Goal: Task Accomplishment & Management: Manage account settings

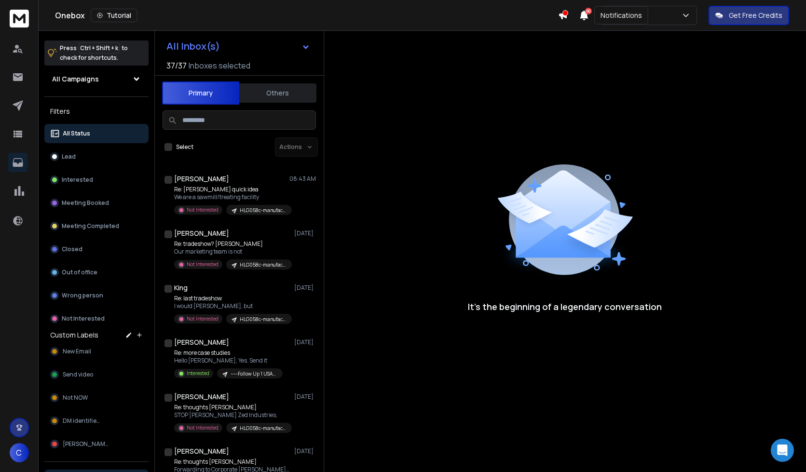
click at [627, 14] on div "Notifications" at bounding box center [621, 15] width 54 height 18
click at [660, 20] on div "HLG01" at bounding box center [649, 16] width 84 height 10
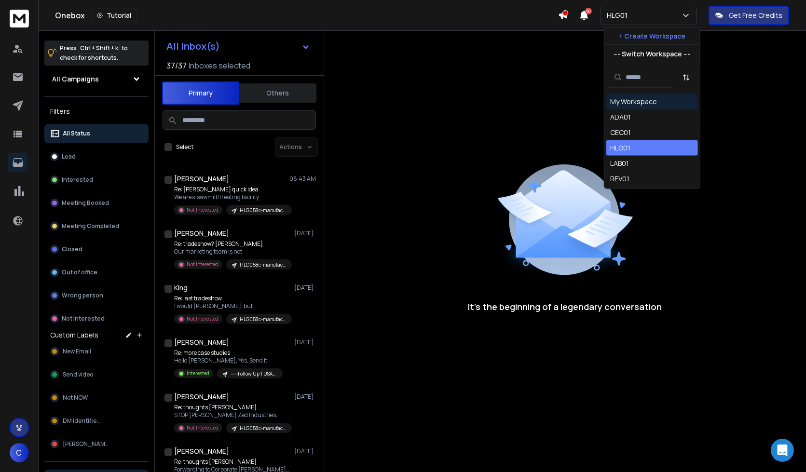
click at [639, 101] on div "My Workspace" at bounding box center [633, 102] width 47 height 10
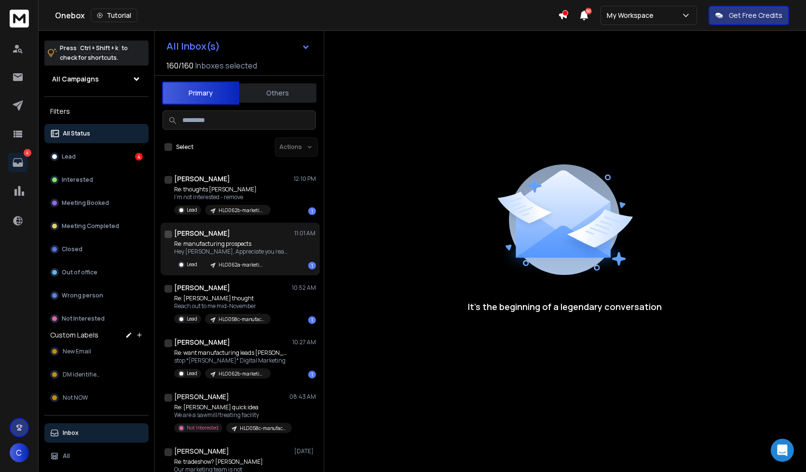
click at [269, 258] on div "Re: manufacturing prospects Hey Christian, Appreciate you reaching Lead HLG062a…" at bounding box center [232, 254] width 116 height 29
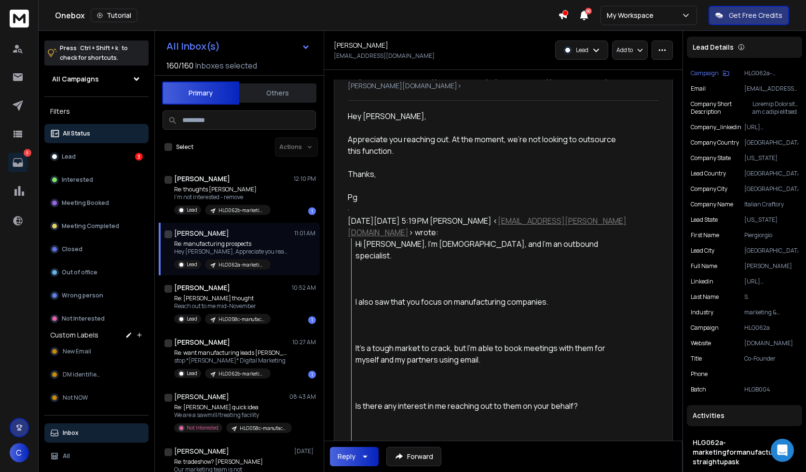
scroll to position [82, 0]
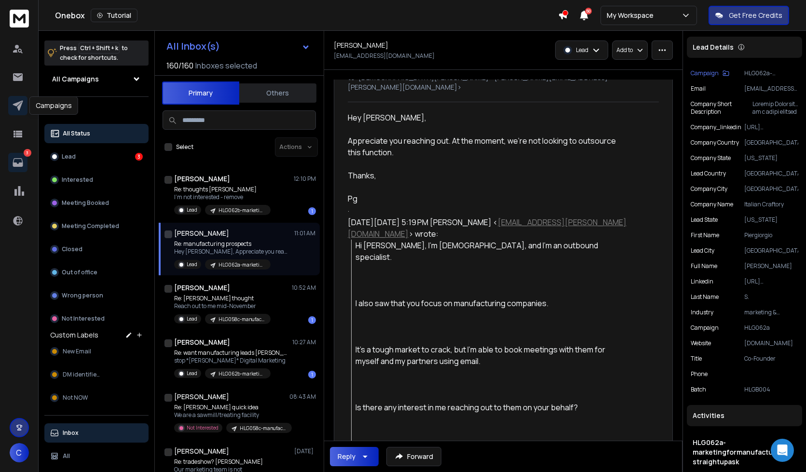
click at [14, 107] on icon at bounding box center [18, 106] width 12 height 12
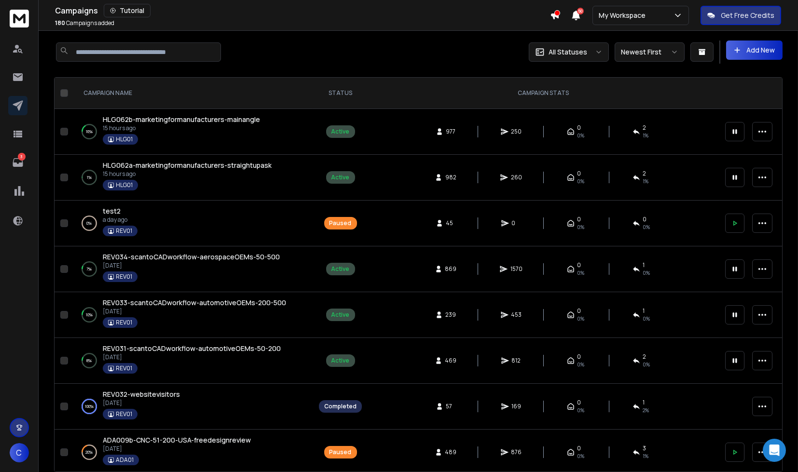
click at [197, 164] on span "HLG062a-marketingformanufacturers-straightupask" at bounding box center [187, 165] width 169 height 9
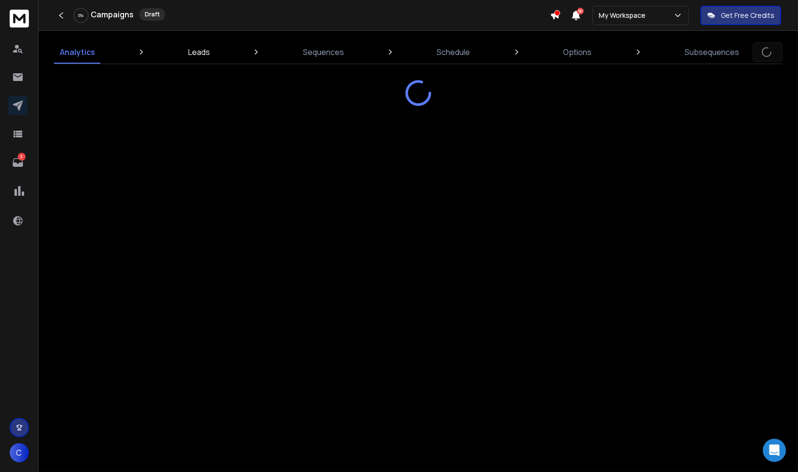
click at [202, 55] on p "Leads" at bounding box center [199, 52] width 22 height 12
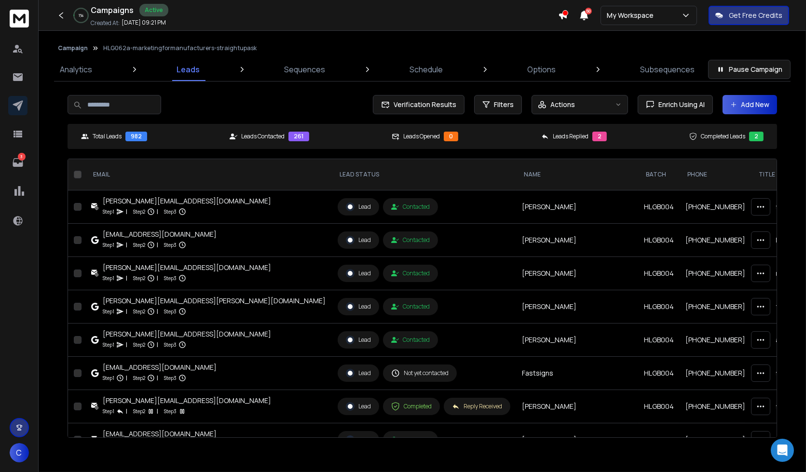
click at [748, 66] on button "Pause Campaign" at bounding box center [749, 69] width 82 height 19
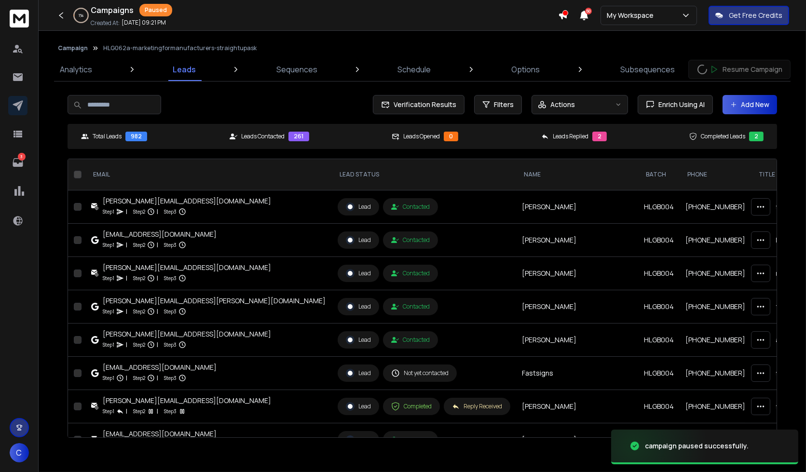
click at [75, 49] on button "Campaign" at bounding box center [73, 48] width 30 height 8
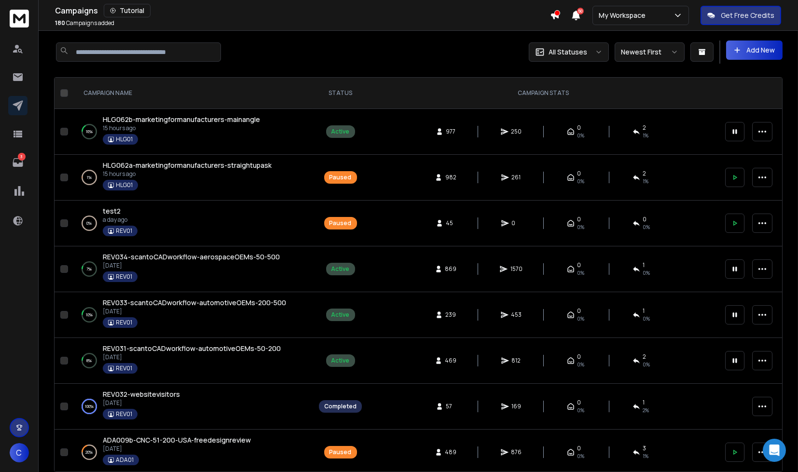
click at [730, 127] on icon at bounding box center [734, 131] width 9 height 9
click at [14, 165] on icon at bounding box center [18, 162] width 10 height 9
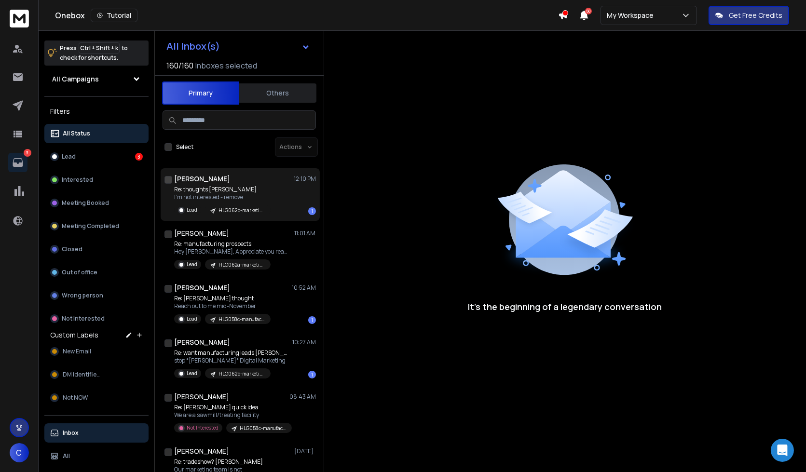
click at [269, 180] on div "Joan Campbell 12:10 PM" at bounding box center [245, 179] width 142 height 10
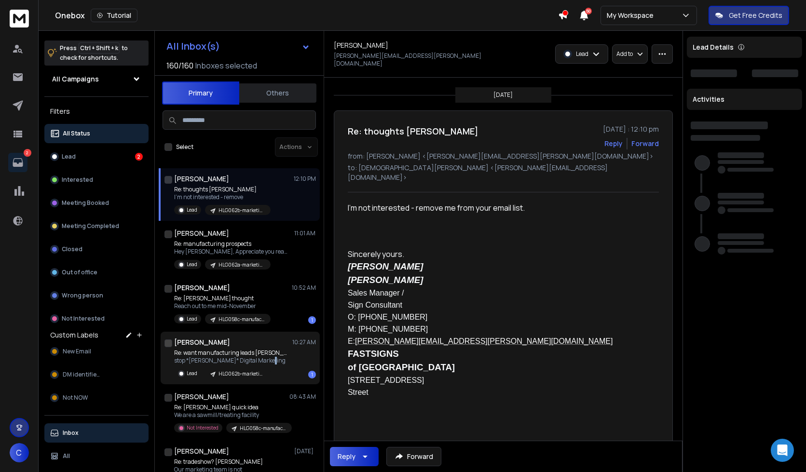
click at [263, 364] on p "stop *Peter Brissette* Digital Marketing" at bounding box center [232, 361] width 116 height 8
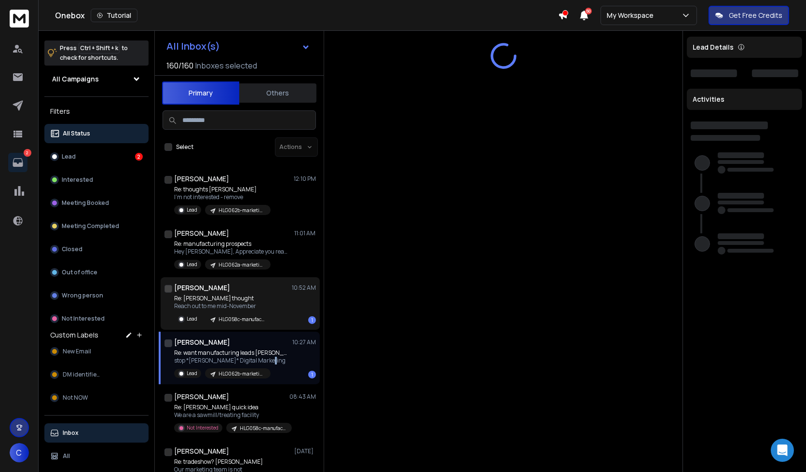
click at [287, 298] on div "Re: Brian quick thought Reach out to me mid-November Lead HLG058c-manufacturers…" at bounding box center [245, 309] width 142 height 29
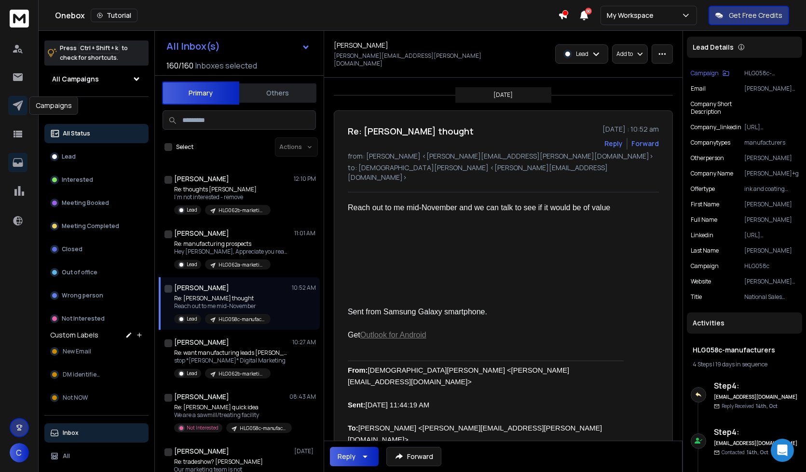
click at [22, 109] on icon at bounding box center [18, 106] width 12 height 12
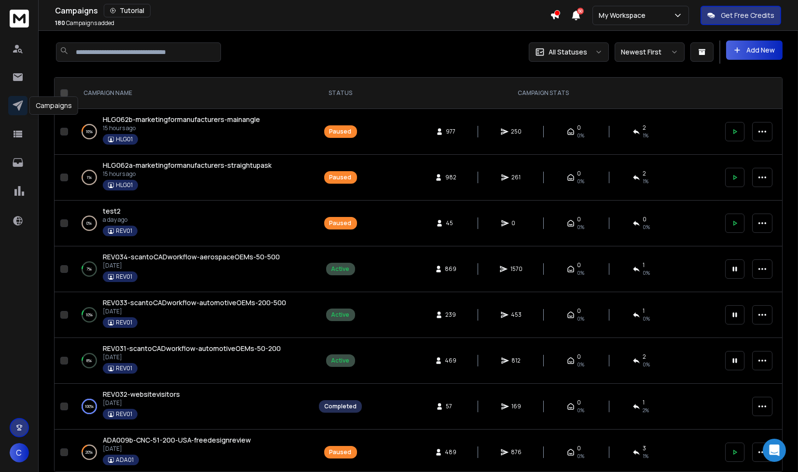
click at [193, 159] on td "1 % HLG062a-marketingformanufacturers-straightupask 15 hours ago HLG01" at bounding box center [192, 178] width 241 height 46
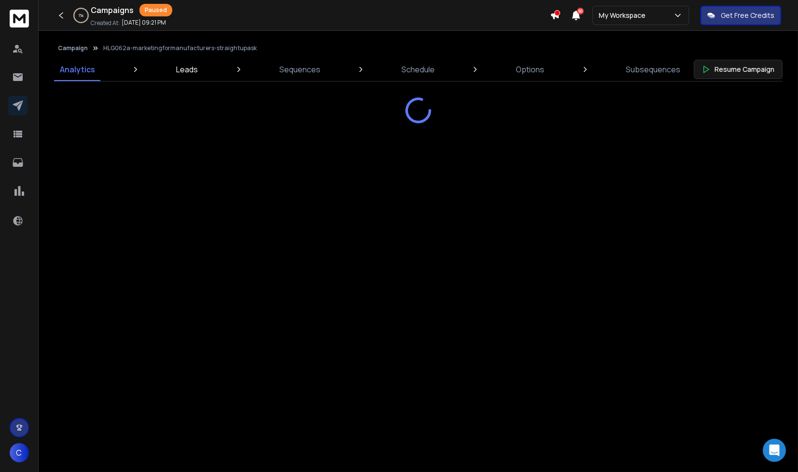
click at [197, 77] on link "Leads" at bounding box center [186, 69] width 33 height 23
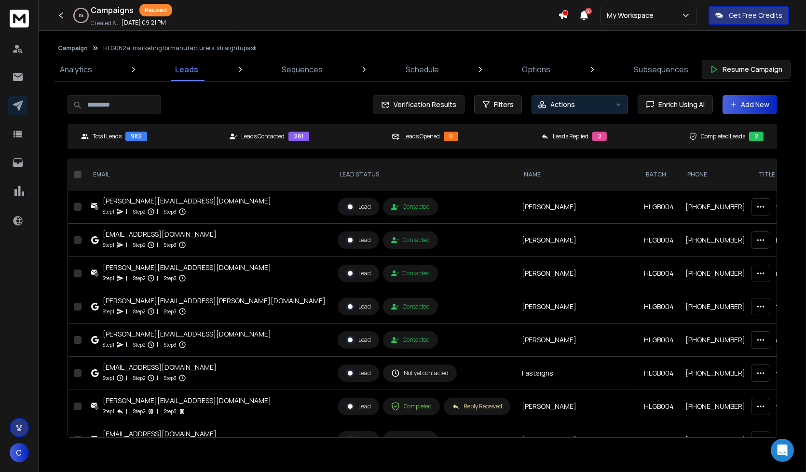
click at [569, 99] on button "Actions" at bounding box center [580, 104] width 96 height 19
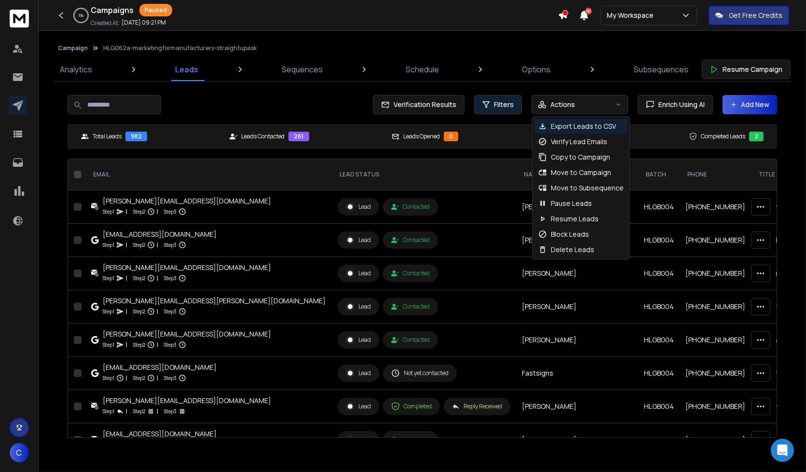
click at [507, 96] on button "Filters" at bounding box center [498, 104] width 48 height 19
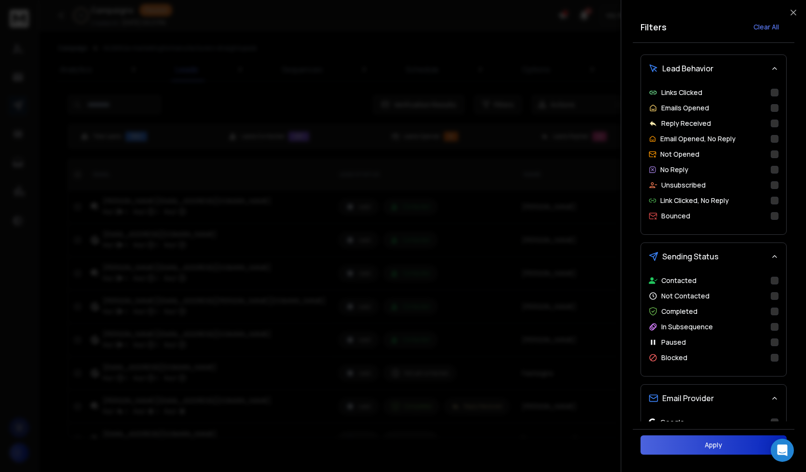
click at [771, 278] on button "Contacted" at bounding box center [775, 281] width 8 height 8
click at [771, 294] on button "Not Contacted" at bounding box center [775, 296] width 8 height 8
click at [703, 447] on button "Apply" at bounding box center [714, 445] width 146 height 19
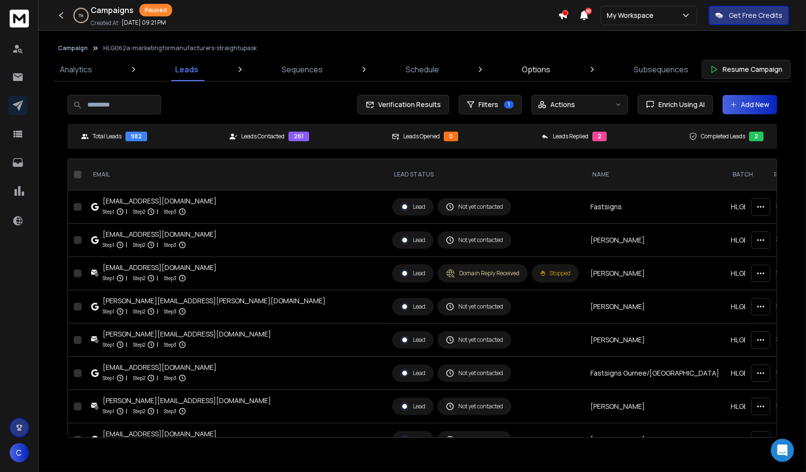
click at [540, 65] on p "Options" at bounding box center [536, 70] width 28 height 12
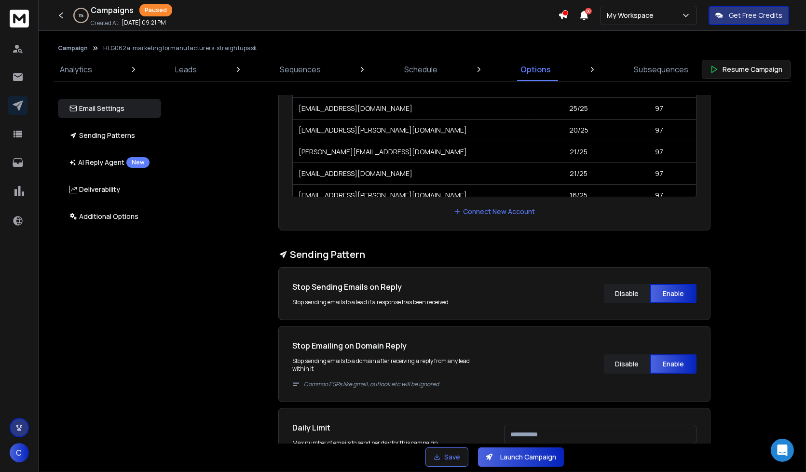
scroll to position [161, 0]
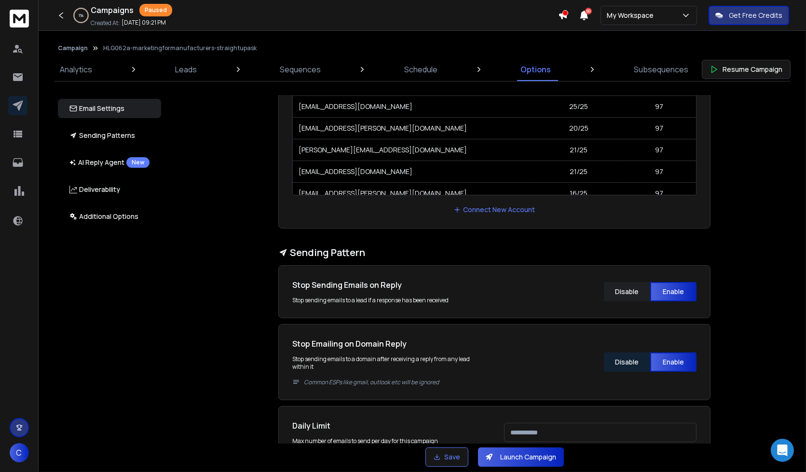
click at [619, 363] on button "Disable" at bounding box center [627, 362] width 46 height 19
click at [434, 455] on icon "submit" at bounding box center [437, 457] width 7 height 7
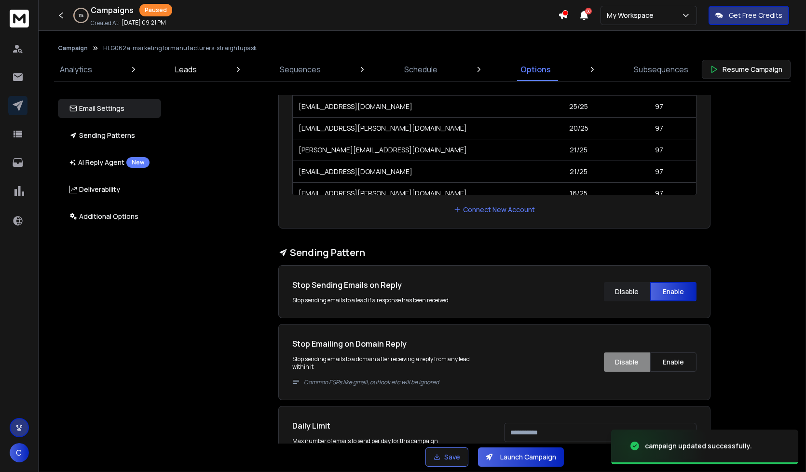
click at [191, 73] on p "Leads" at bounding box center [186, 70] width 22 height 12
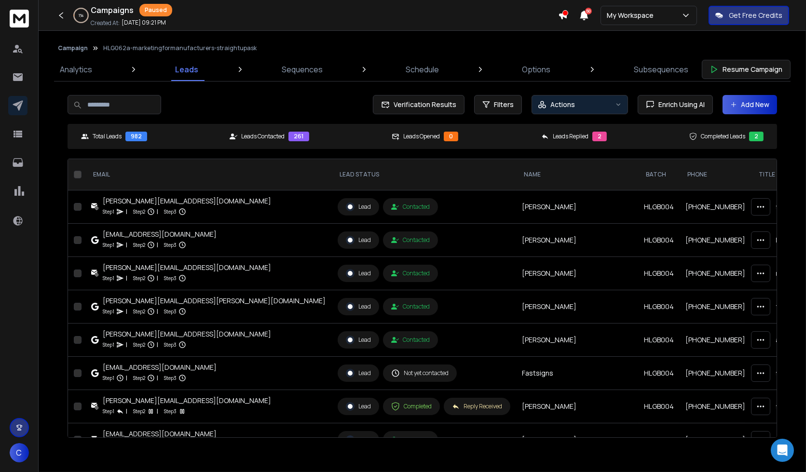
click at [563, 105] on p "Actions" at bounding box center [562, 105] width 25 height 10
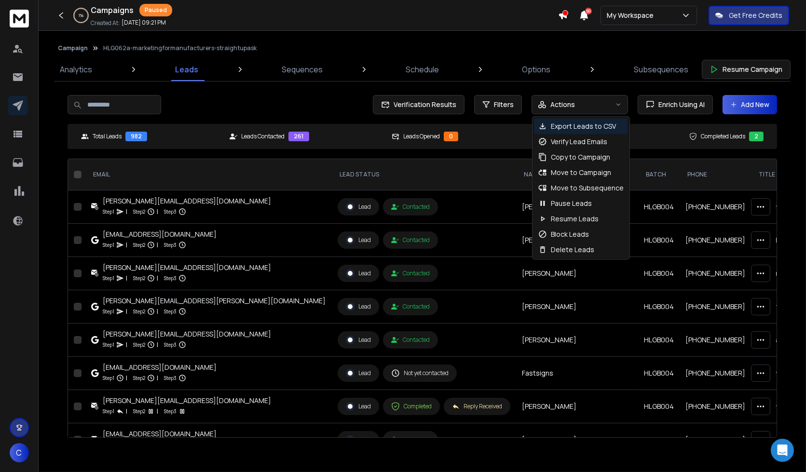
click at [510, 98] on button "Filters" at bounding box center [498, 104] width 48 height 19
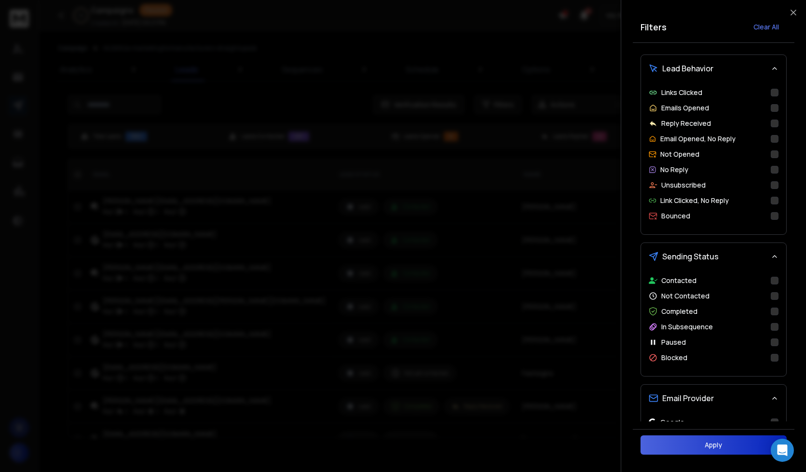
click at [771, 293] on button "Not Contacted" at bounding box center [775, 296] width 8 height 8
click at [719, 445] on button "Apply" at bounding box center [714, 445] width 146 height 19
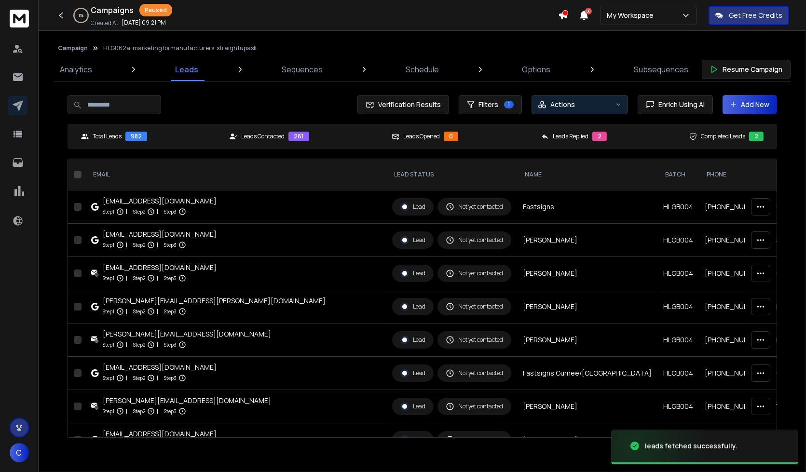
click at [581, 104] on div "Actions" at bounding box center [574, 105] width 73 height 10
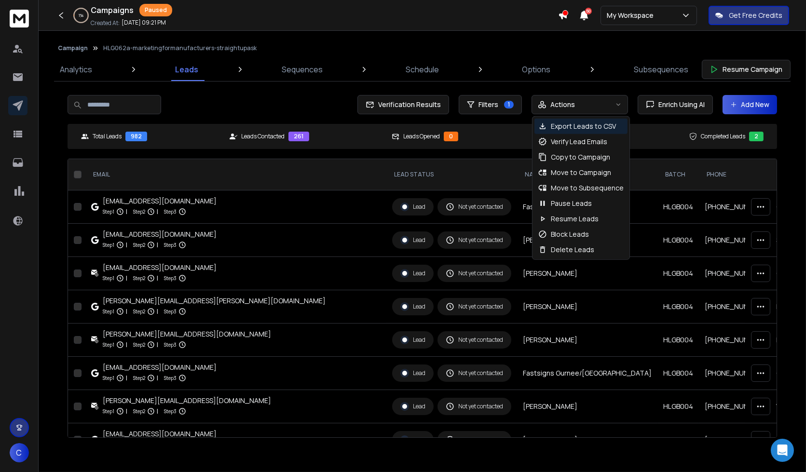
click at [578, 129] on p "Export Leads to CSV" at bounding box center [583, 127] width 65 height 10
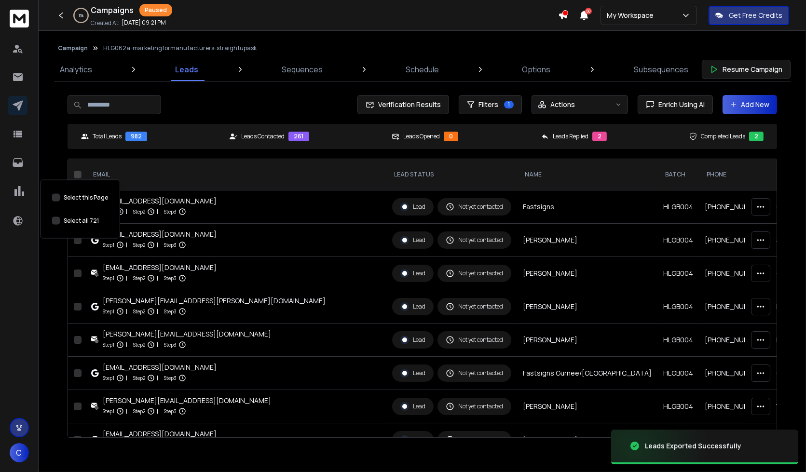
click at [76, 173] on button "Select this Page" at bounding box center [78, 175] width 8 height 8
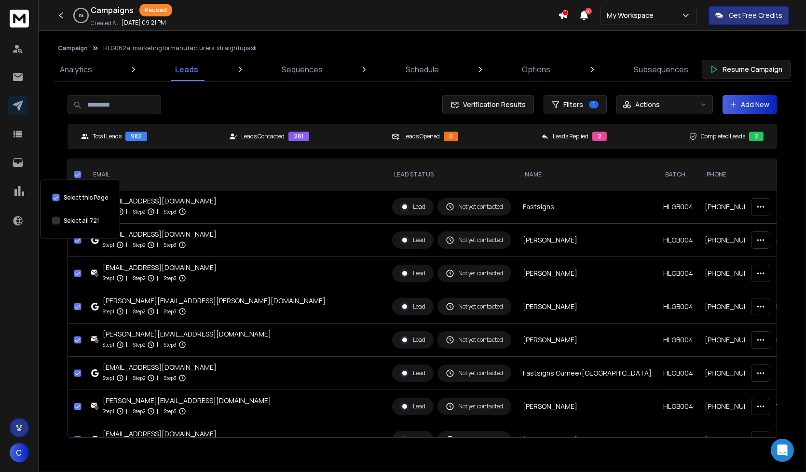
click at [56, 218] on button "Select this Page" at bounding box center [56, 221] width 8 height 8
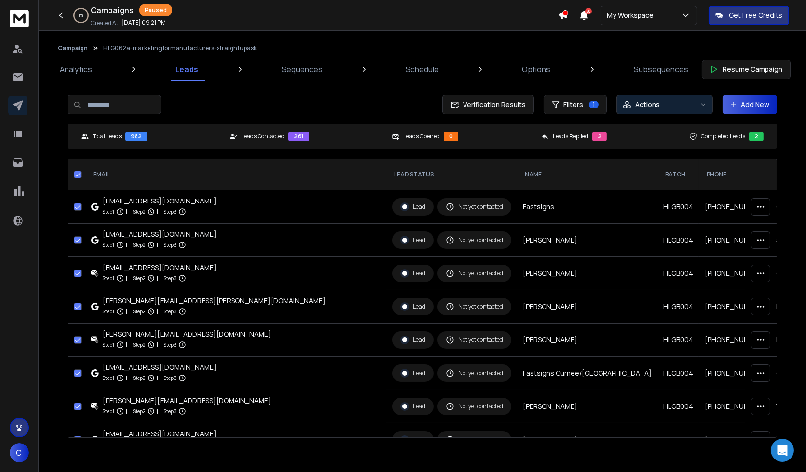
click at [652, 100] on p "Actions" at bounding box center [647, 105] width 25 height 10
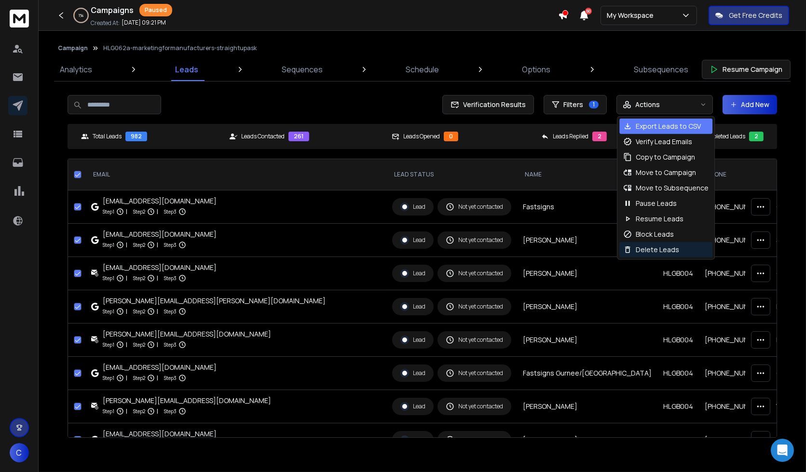
click at [663, 249] on p "Delete Leads" at bounding box center [657, 250] width 43 height 10
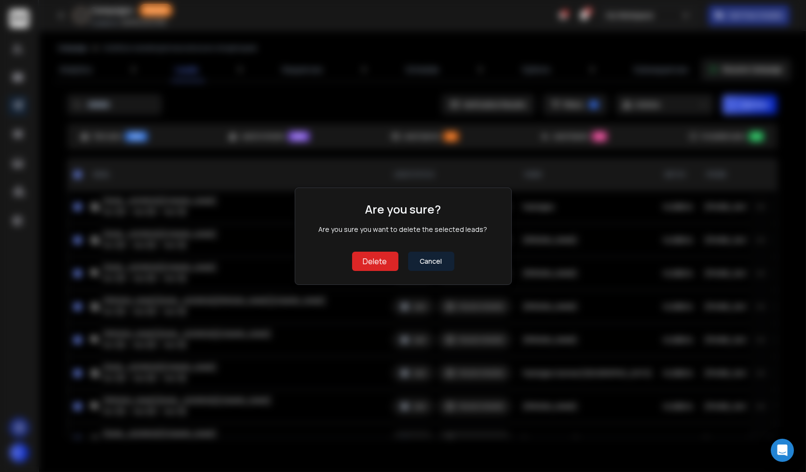
click at [378, 261] on button "Delete" at bounding box center [375, 261] width 46 height 19
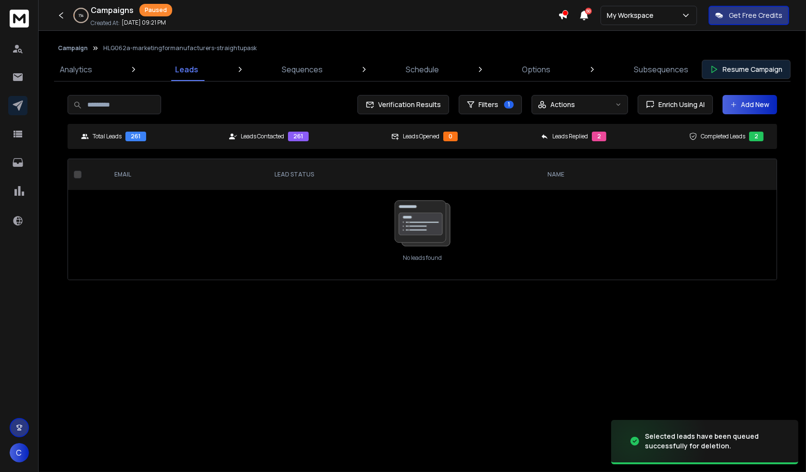
click at [763, 72] on button "Resume Campaign" at bounding box center [746, 69] width 89 height 19
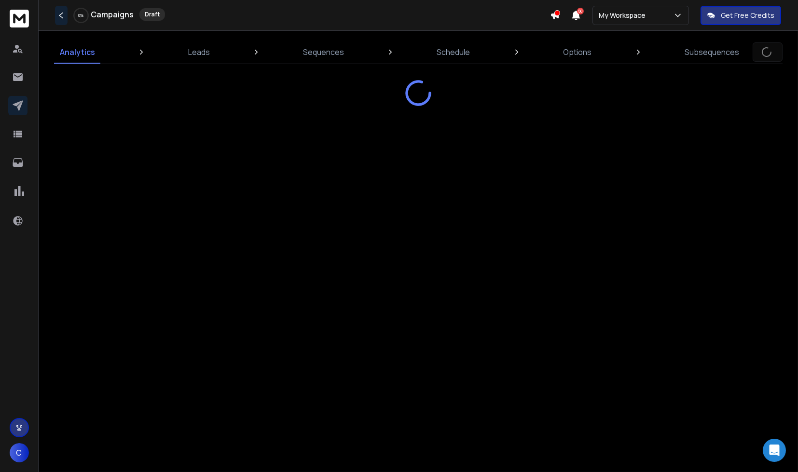
click at [64, 20] on button at bounding box center [61, 15] width 13 height 19
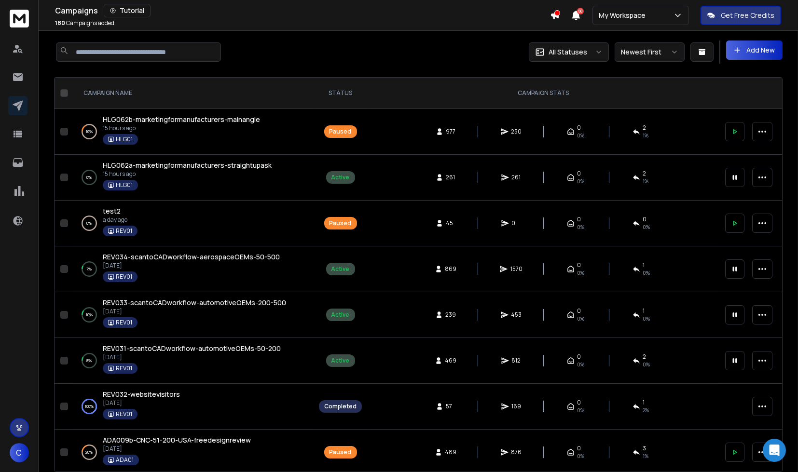
click at [757, 176] on icon "button" at bounding box center [762, 178] width 10 height 10
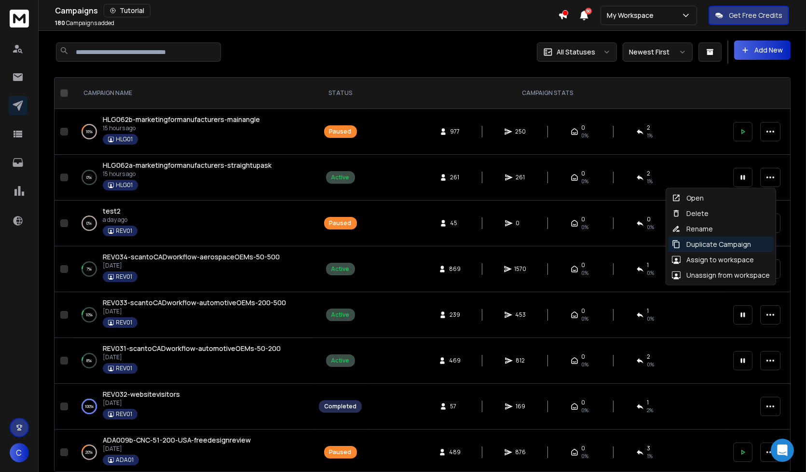
click at [717, 245] on div "Duplicate Campaign" at bounding box center [711, 245] width 79 height 10
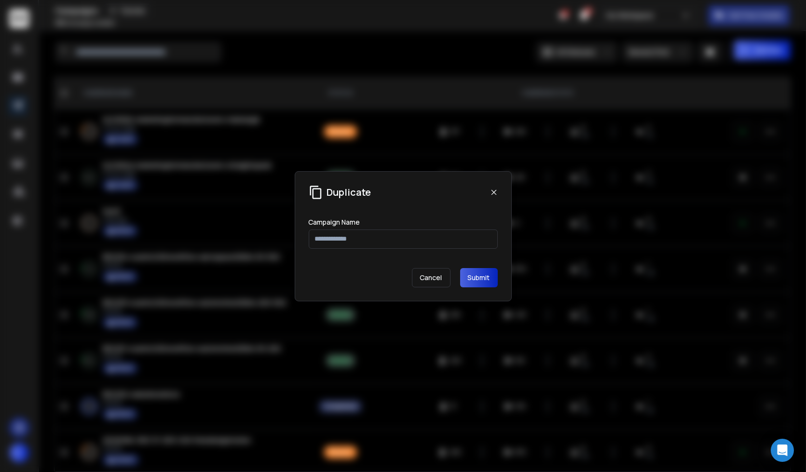
click at [389, 247] on input "text" at bounding box center [403, 239] width 189 height 19
click at [344, 238] on input "**********" at bounding box center [403, 239] width 189 height 19
click at [487, 242] on input "**********" at bounding box center [403, 239] width 189 height 19
type input "**********"
click at [471, 276] on button "Submit" at bounding box center [479, 277] width 38 height 19
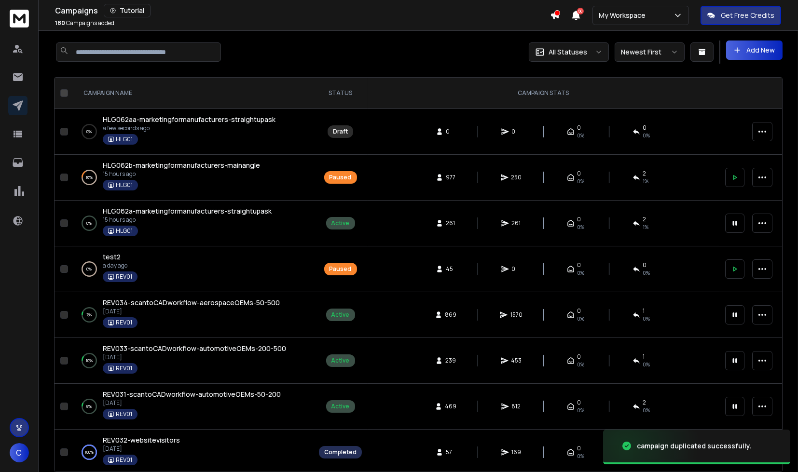
click at [206, 121] on span "HLG062aa-marketingformanufacturers-straightupask" at bounding box center [189, 119] width 173 height 9
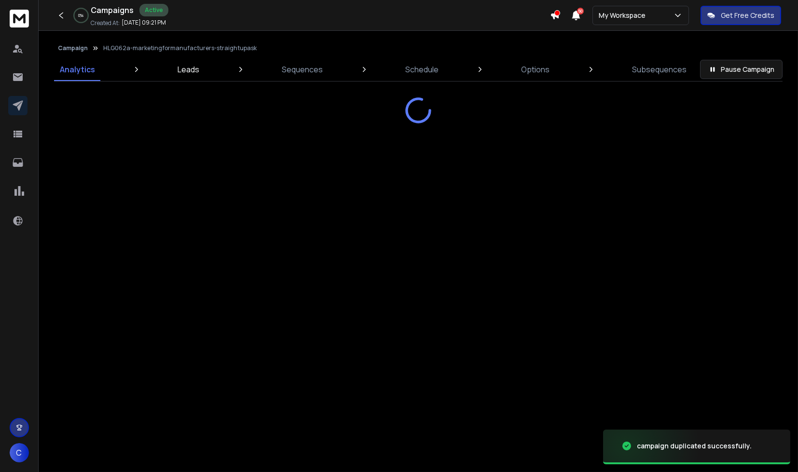
click at [191, 75] on p "Leads" at bounding box center [189, 70] width 22 height 12
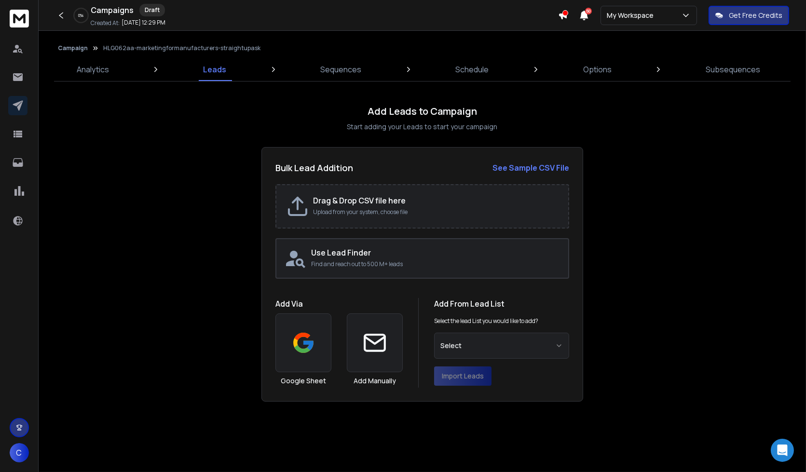
click at [381, 205] on h2 "Drag & Drop CSV file here" at bounding box center [436, 201] width 246 height 12
type input "**********"
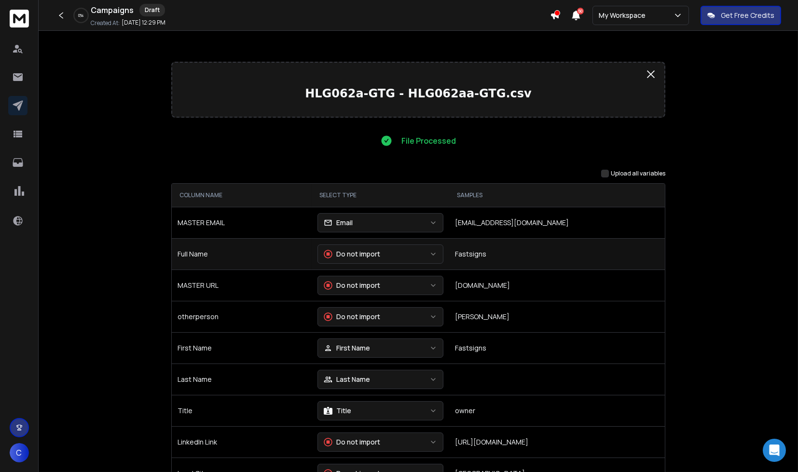
click at [368, 260] on button "Do not import" at bounding box center [380, 254] width 126 height 19
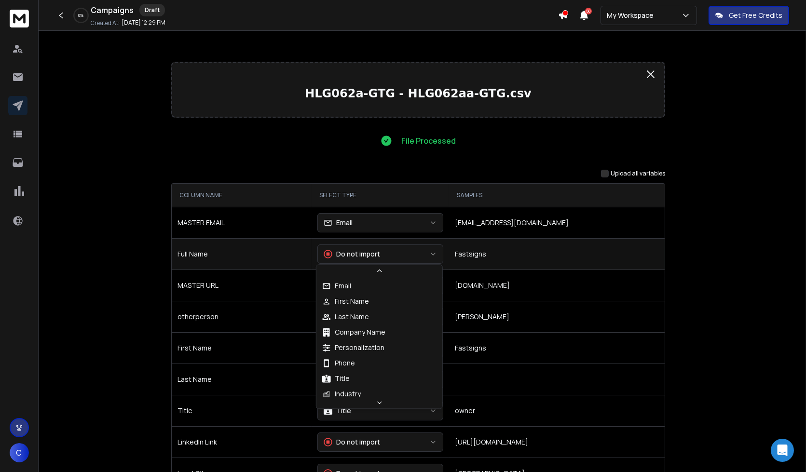
scroll to position [97, 0]
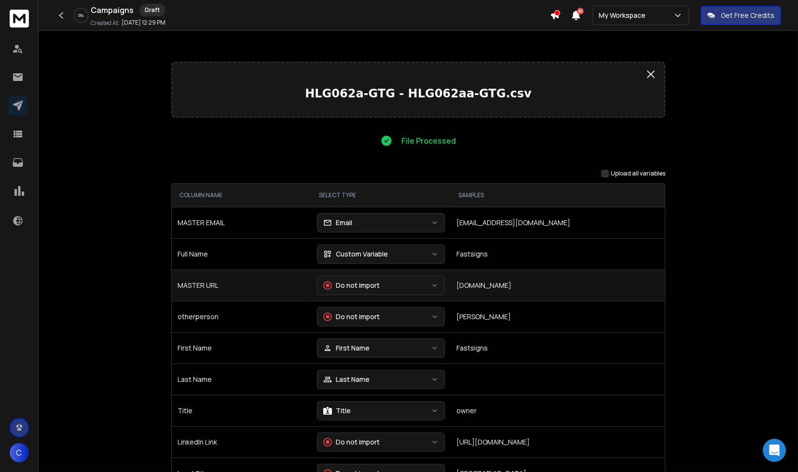
click at [347, 292] on button "Do not import" at bounding box center [381, 285] width 128 height 19
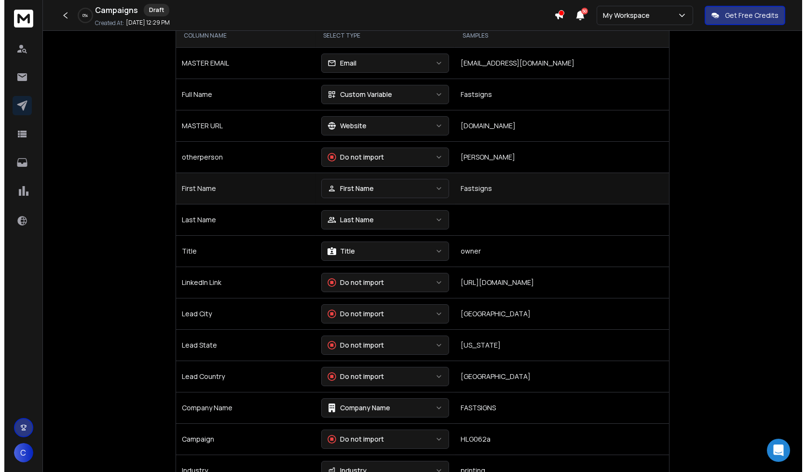
scroll to position [161, 0]
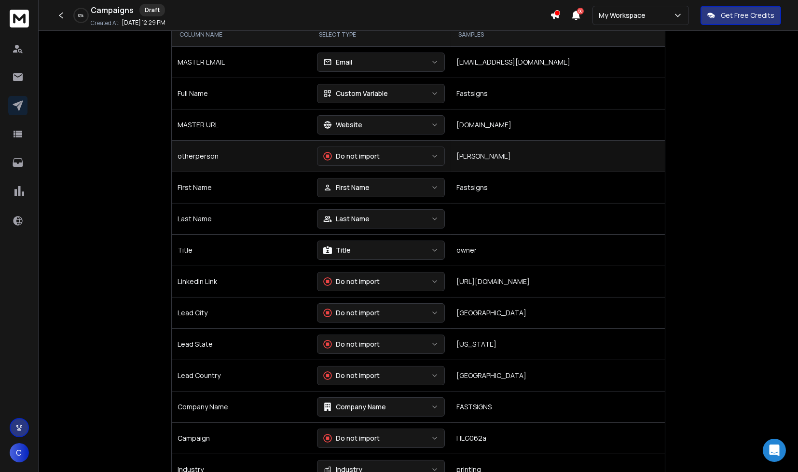
click at [377, 158] on button "Do not import" at bounding box center [381, 156] width 128 height 19
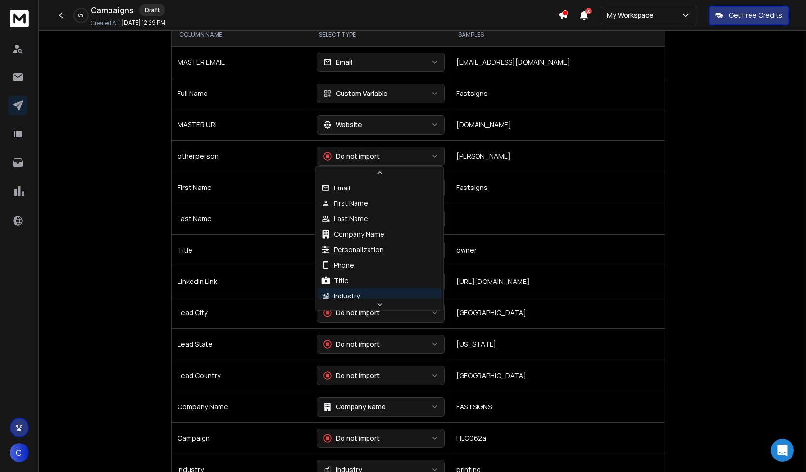
scroll to position [97, 0]
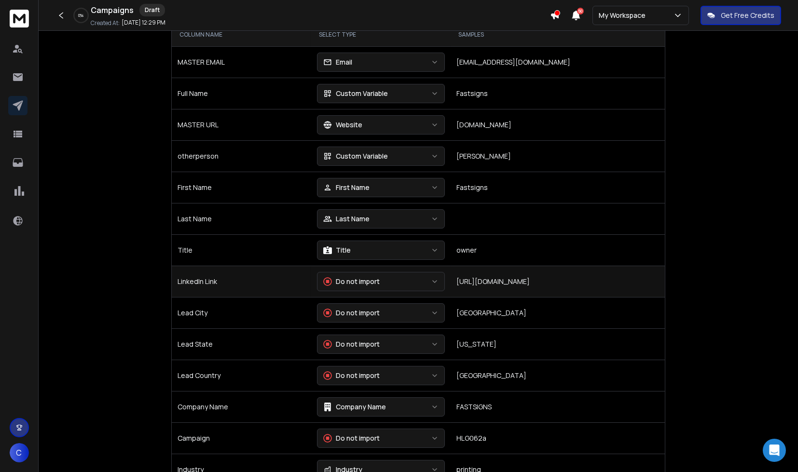
click at [377, 281] on button "Do not import" at bounding box center [381, 281] width 128 height 19
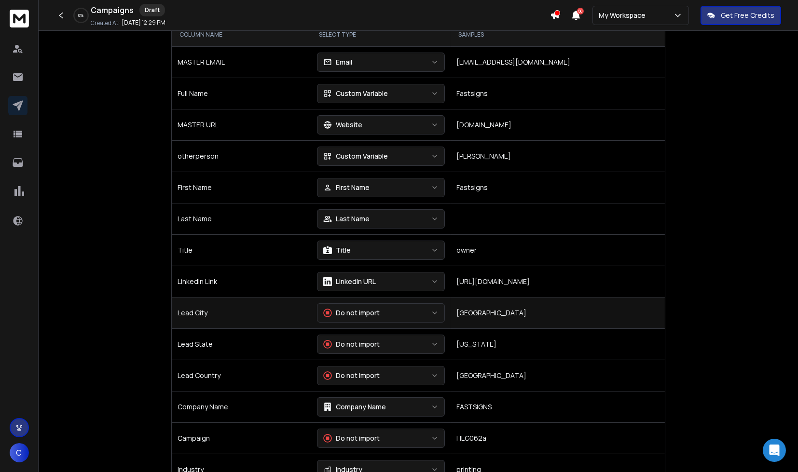
click at [350, 315] on button "Do not import" at bounding box center [381, 312] width 128 height 19
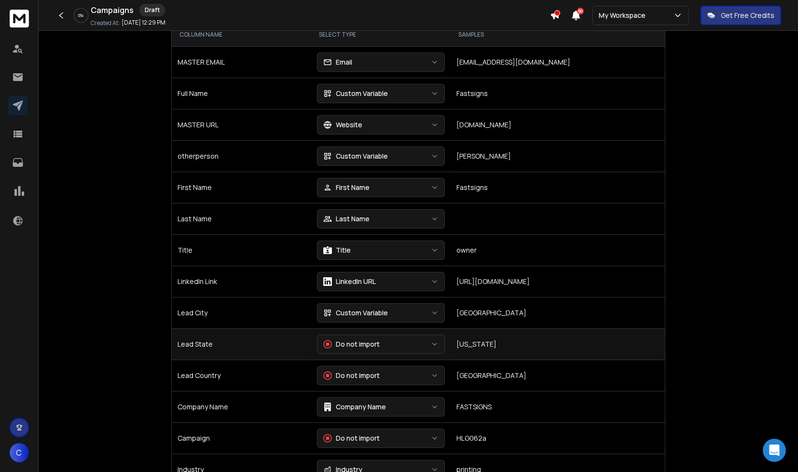
click at [369, 342] on div "Do not import" at bounding box center [351, 345] width 56 height 10
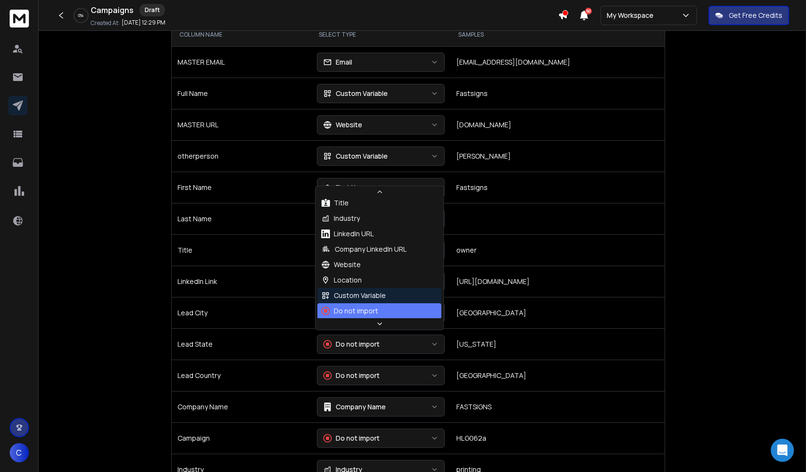
scroll to position [87, 0]
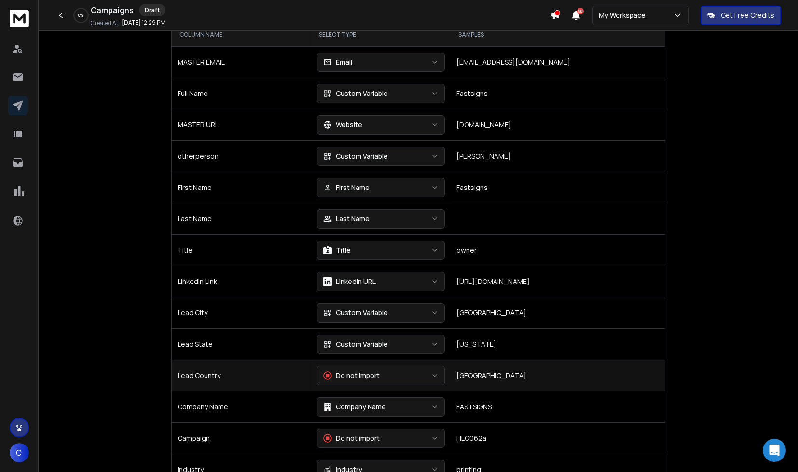
click at [357, 377] on div "Do not import" at bounding box center [351, 376] width 56 height 10
click at [355, 379] on button "Do not import" at bounding box center [381, 375] width 128 height 19
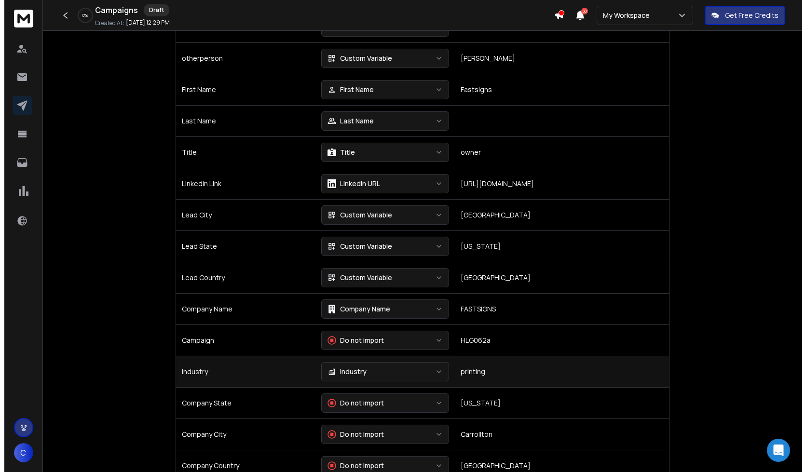
scroll to position [268, 0]
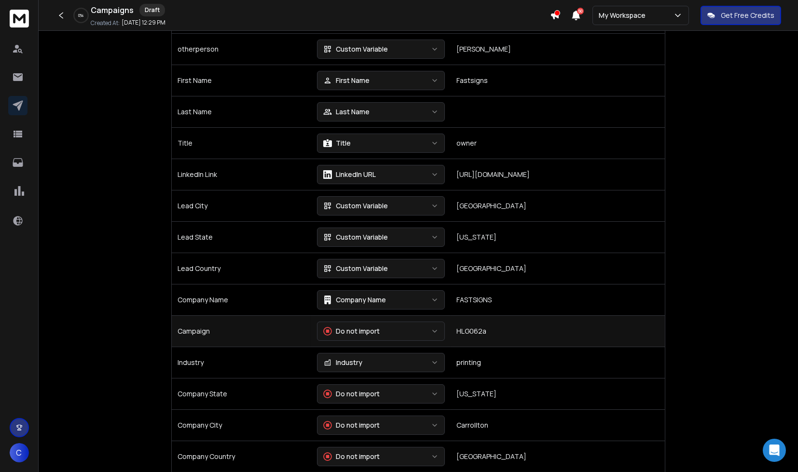
click at [367, 328] on div "Do not import" at bounding box center [351, 332] width 56 height 10
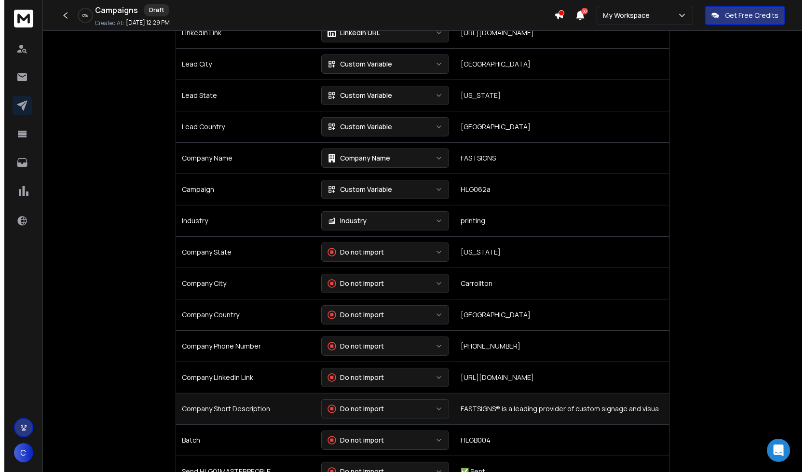
scroll to position [482, 0]
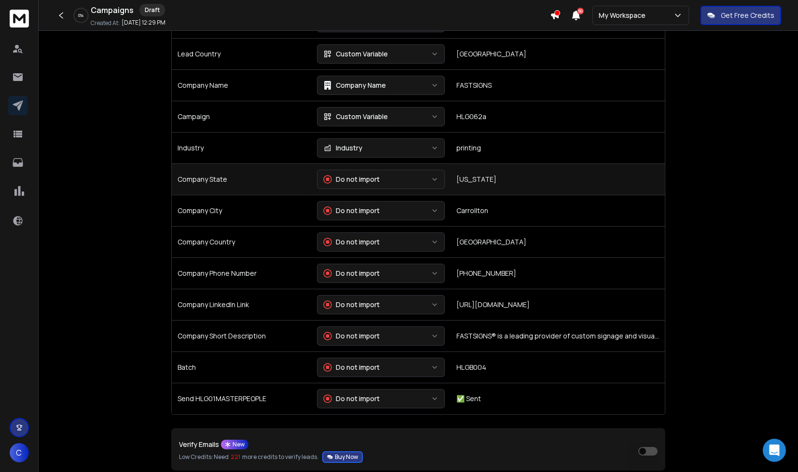
click at [364, 176] on div "Do not import" at bounding box center [351, 180] width 56 height 10
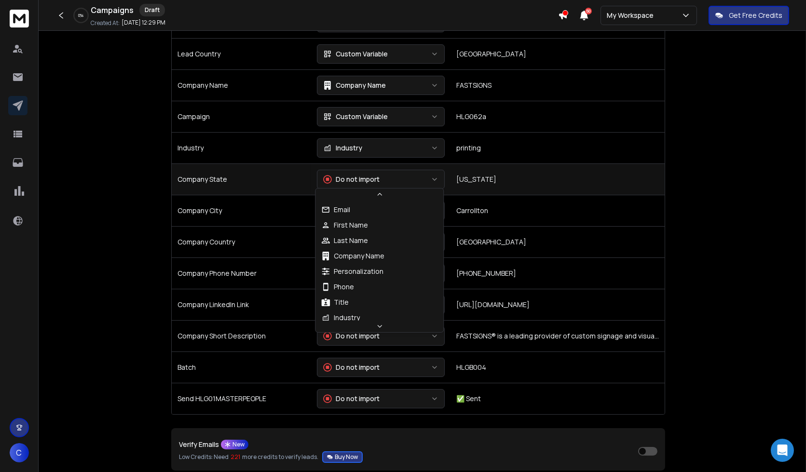
scroll to position [97, 0]
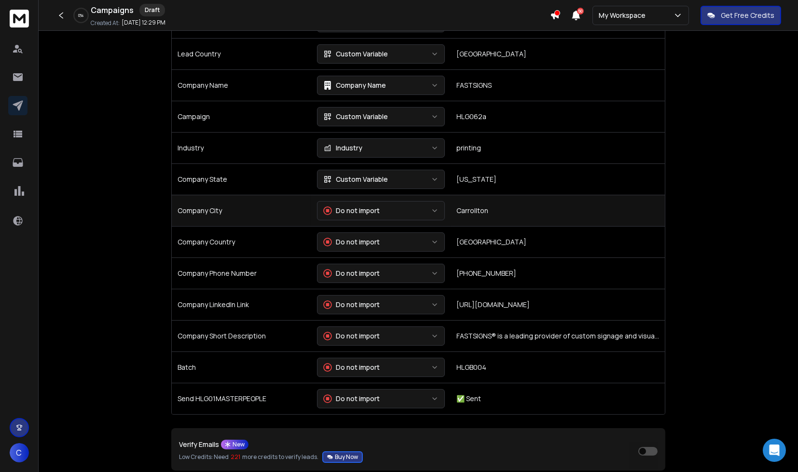
click at [353, 211] on div "Do not import" at bounding box center [351, 211] width 56 height 10
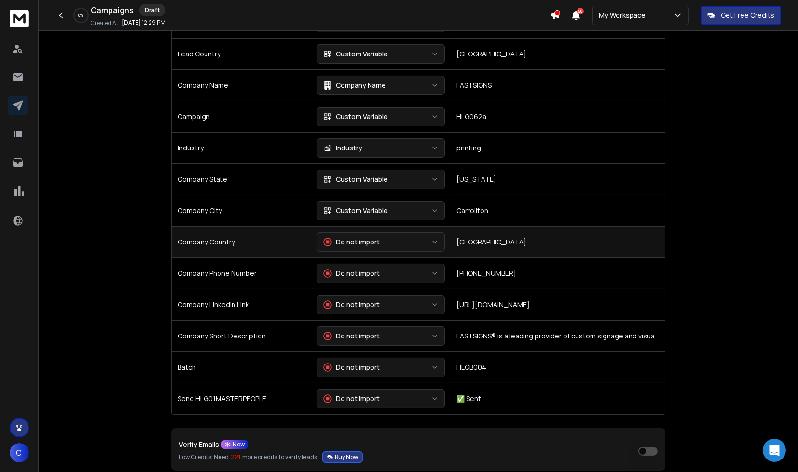
click at [365, 237] on div "Do not import" at bounding box center [351, 242] width 56 height 10
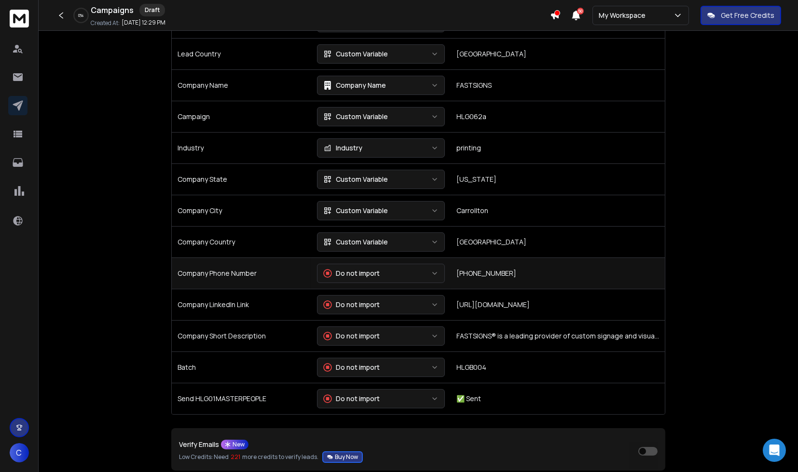
click at [361, 274] on div "Do not import" at bounding box center [351, 274] width 56 height 10
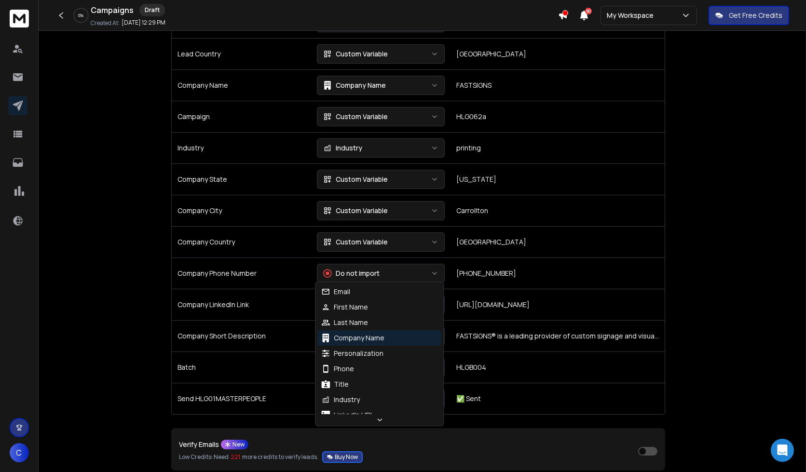
scroll to position [0, 0]
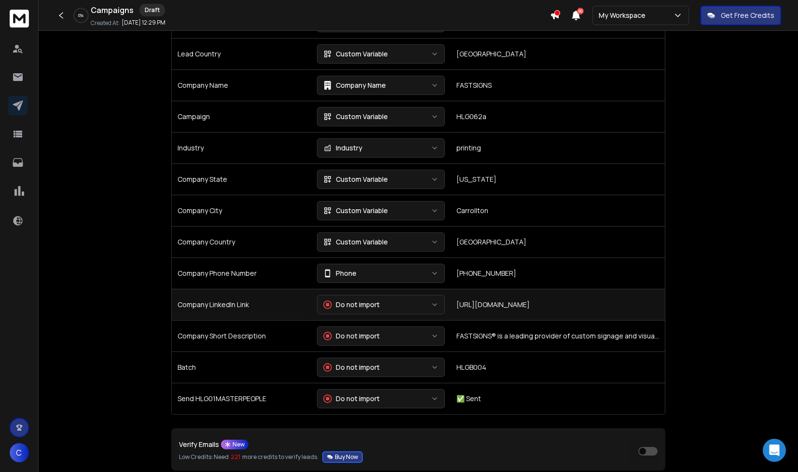
click at [352, 302] on div "Do not import" at bounding box center [351, 305] width 56 height 10
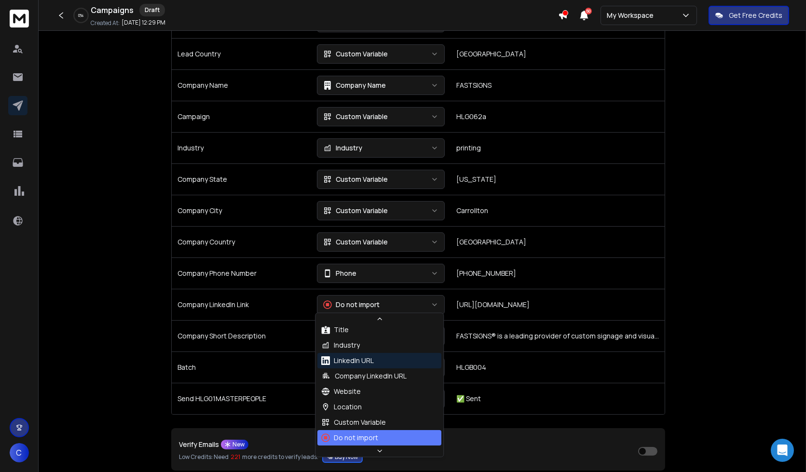
scroll to position [82, 0]
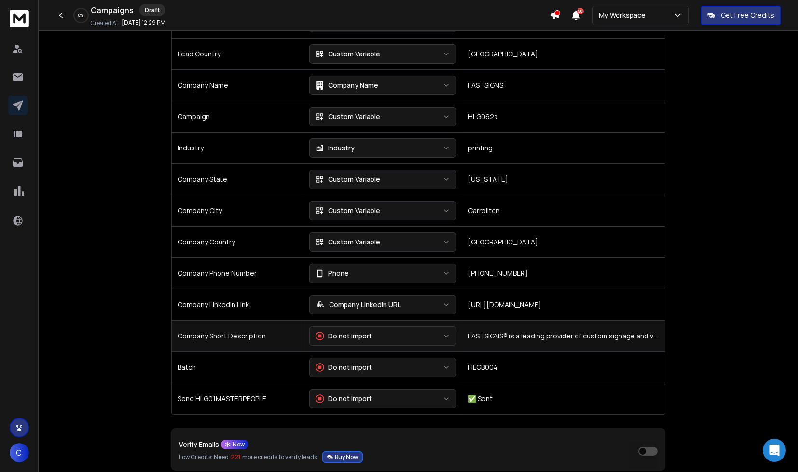
click at [362, 333] on div "Do not import" at bounding box center [343, 336] width 56 height 10
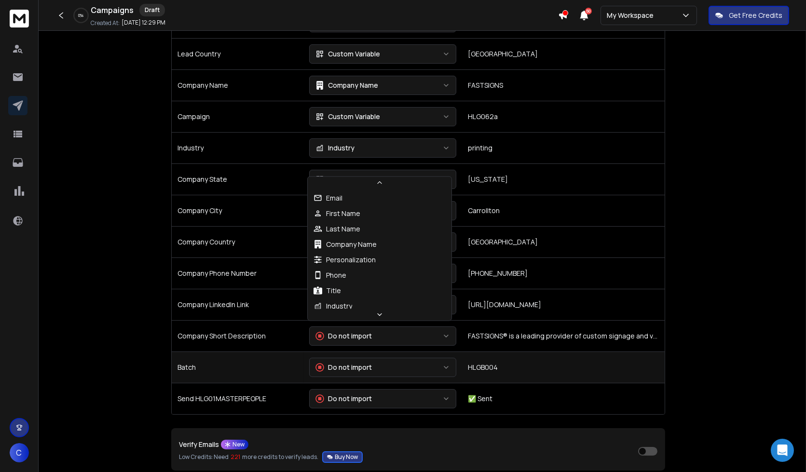
scroll to position [97, 0]
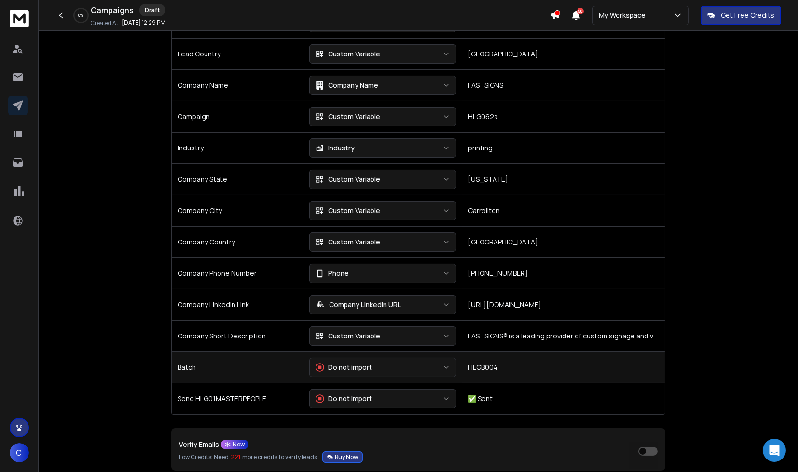
click at [359, 369] on button "Do not import" at bounding box center [382, 367] width 147 height 19
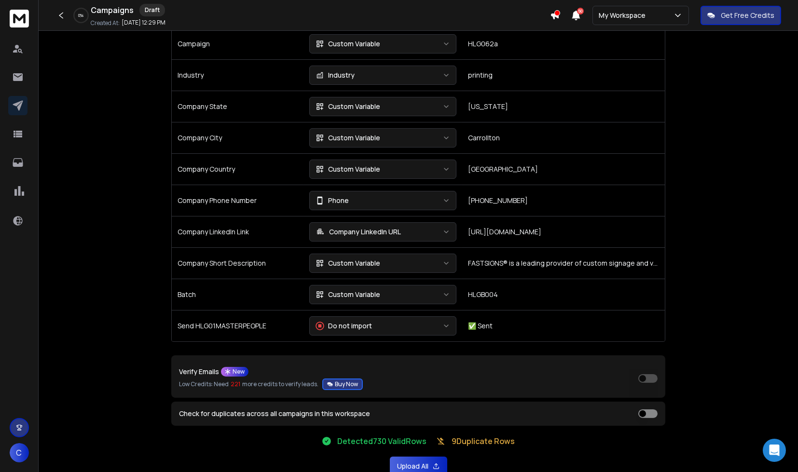
scroll to position [570, 0]
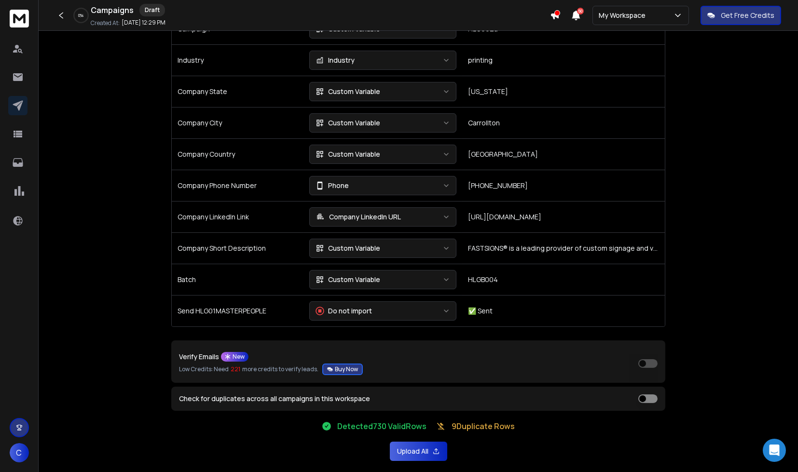
click at [415, 447] on button "Upload All" at bounding box center [418, 451] width 57 height 19
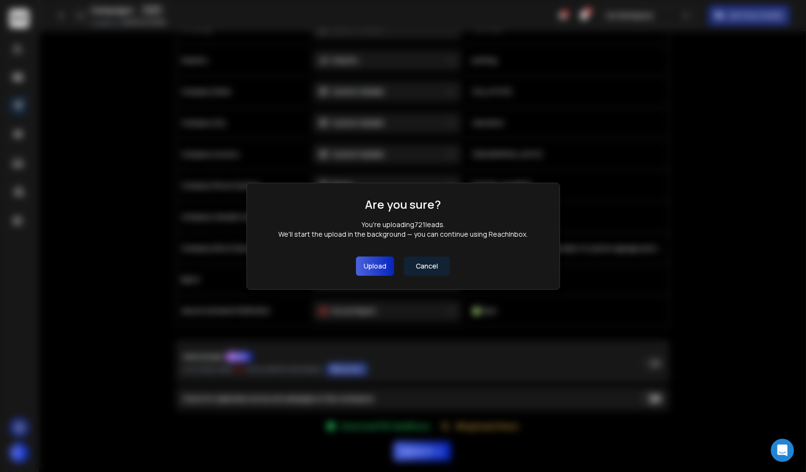
click at [374, 260] on button "Upload" at bounding box center [375, 266] width 38 height 19
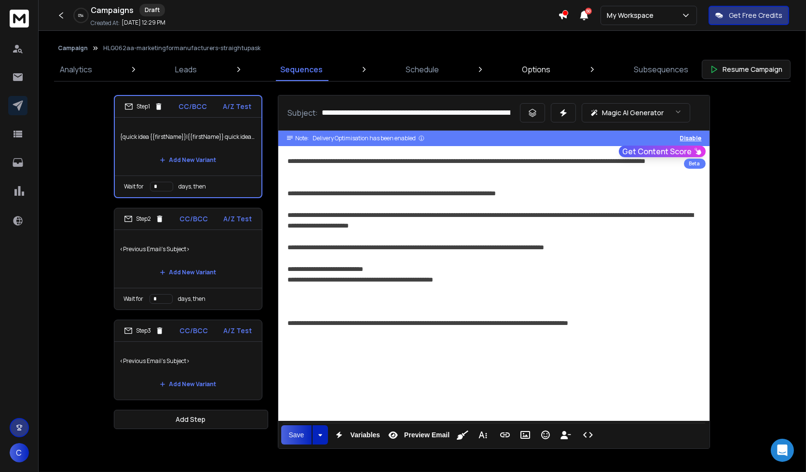
click at [541, 68] on p "Options" at bounding box center [536, 70] width 28 height 12
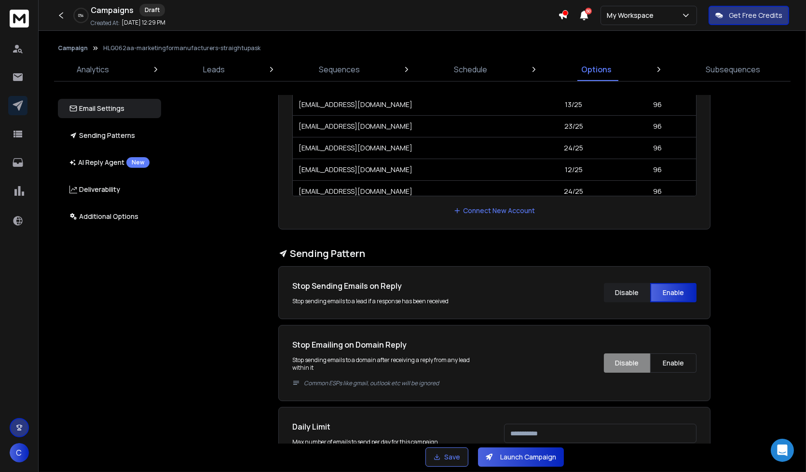
scroll to position [161, 0]
click at [538, 452] on button "Launch Campaign" at bounding box center [521, 457] width 86 height 19
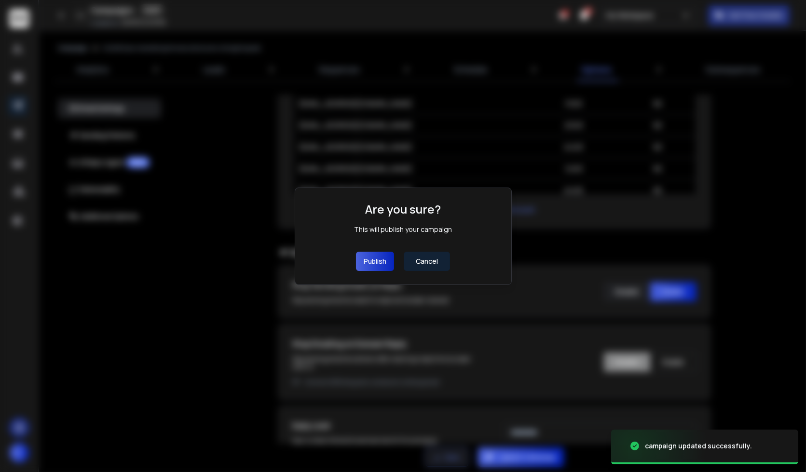
click at [377, 252] on button "Publish" at bounding box center [375, 261] width 38 height 19
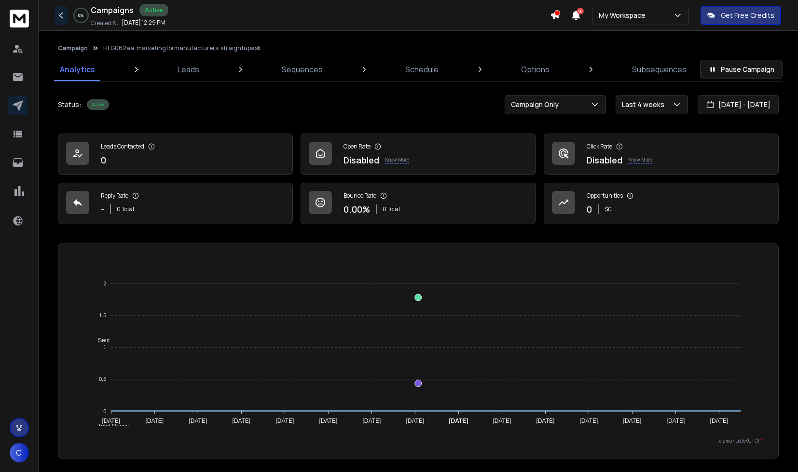
click at [61, 17] on icon at bounding box center [61, 15] width 9 height 9
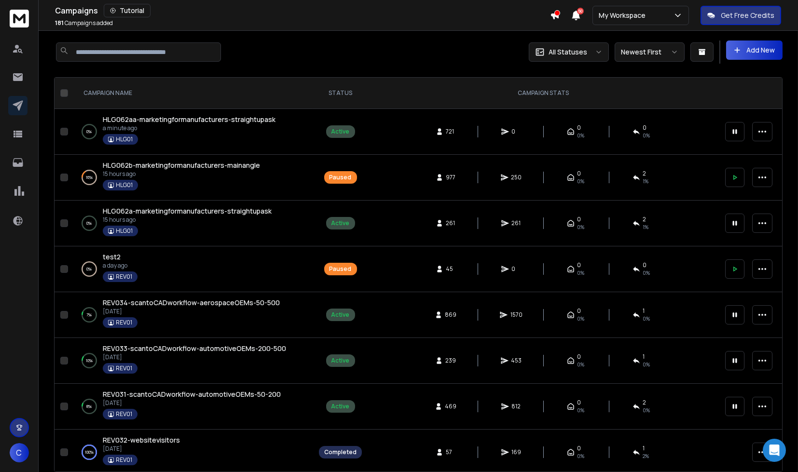
click at [216, 170] on p "15 hours ago" at bounding box center [181, 174] width 157 height 8
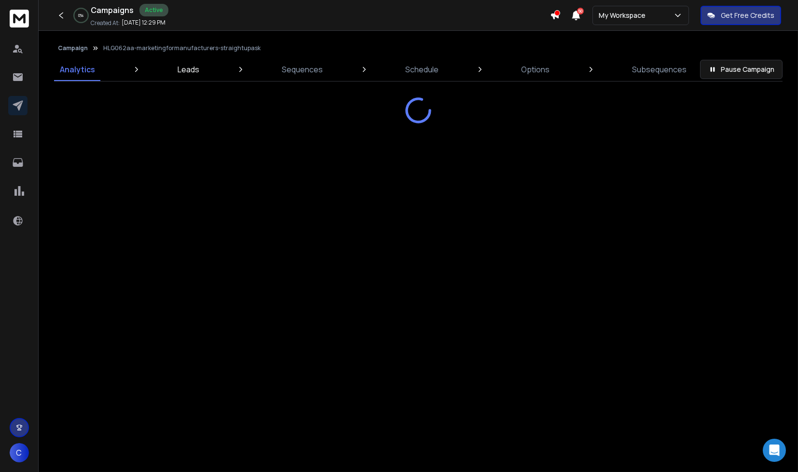
click at [191, 74] on p "Leads" at bounding box center [189, 70] width 22 height 12
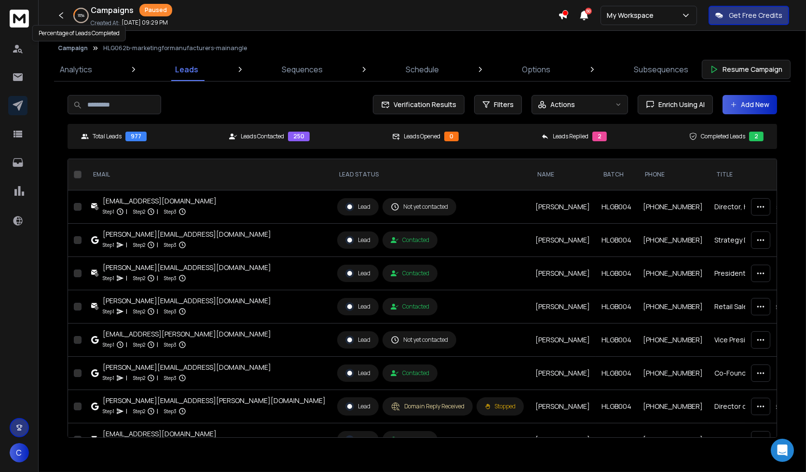
click at [74, 48] on button "Campaign" at bounding box center [73, 48] width 30 height 8
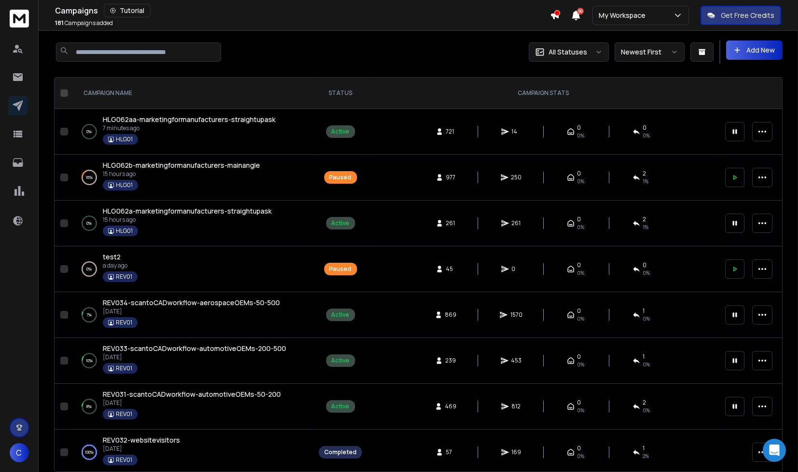
click at [202, 120] on span "HLG062aa-marketingformanufacturers-straightupask" at bounding box center [189, 119] width 173 height 9
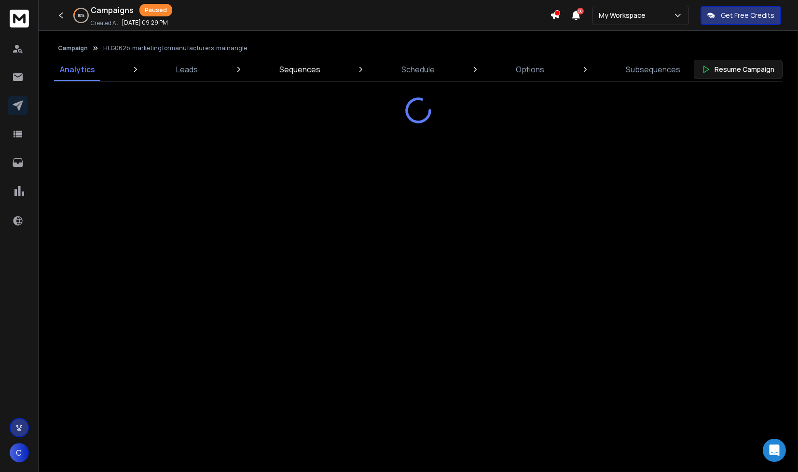
click at [296, 76] on link "Sequences" at bounding box center [299, 69] width 53 height 23
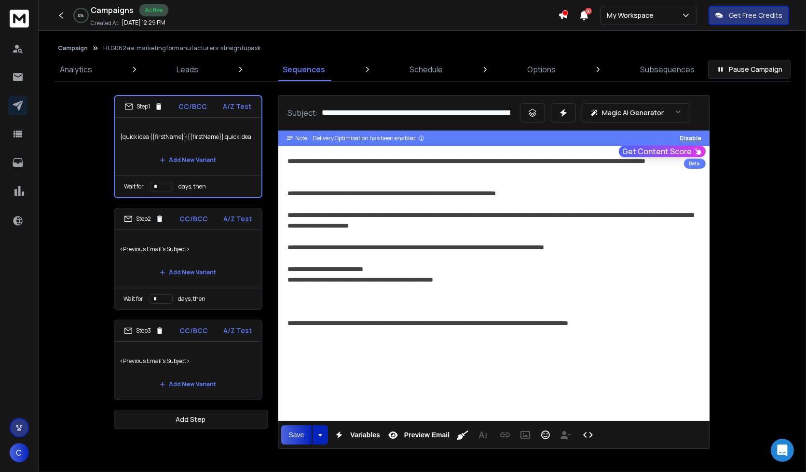
click at [178, 358] on p "<Previous Email's Subject>" at bounding box center [188, 361] width 136 height 27
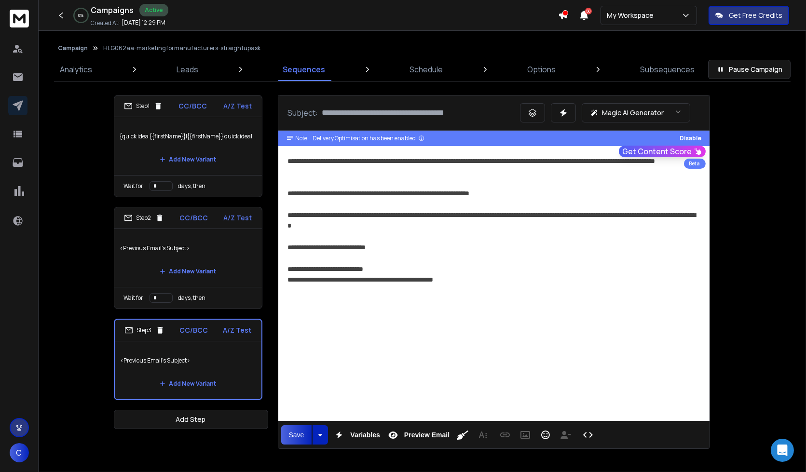
click at [69, 47] on button "Campaign" at bounding box center [73, 48] width 30 height 8
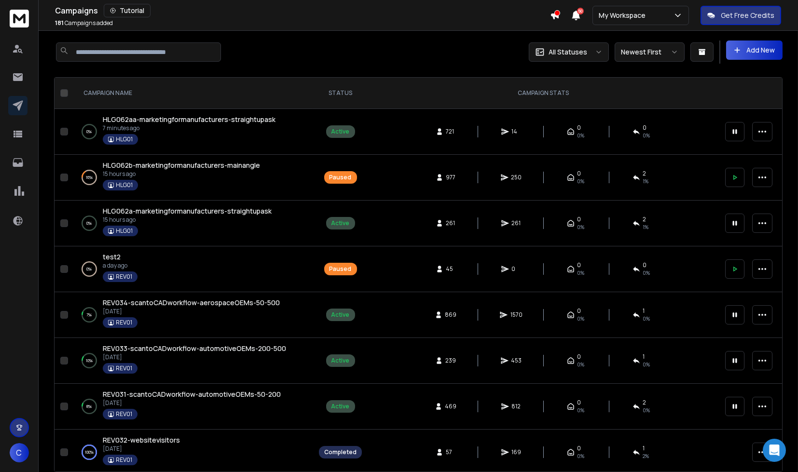
click at [219, 176] on p "15 hours ago" at bounding box center [181, 174] width 157 height 8
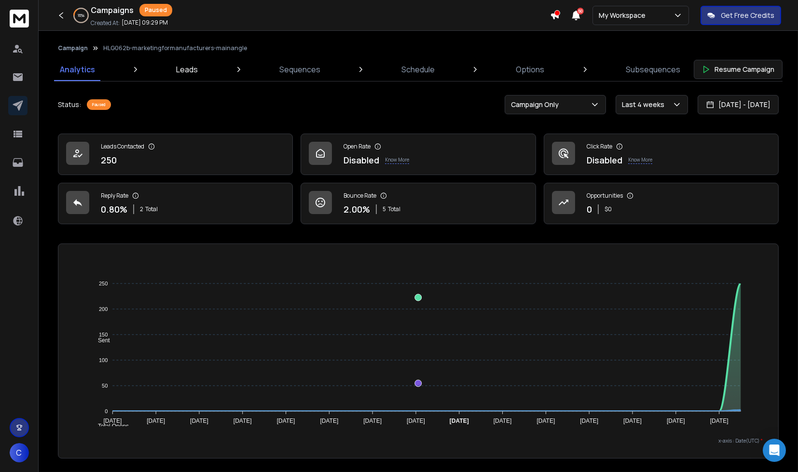
click at [194, 71] on p "Leads" at bounding box center [187, 70] width 22 height 12
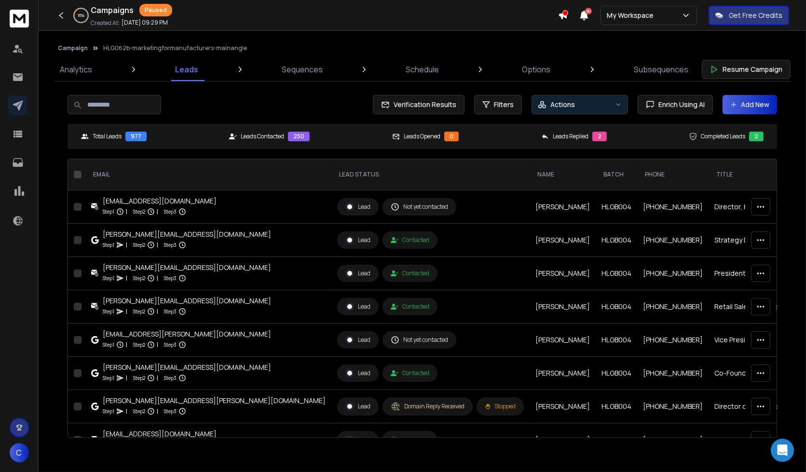
click at [608, 98] on button "Actions" at bounding box center [580, 104] width 96 height 19
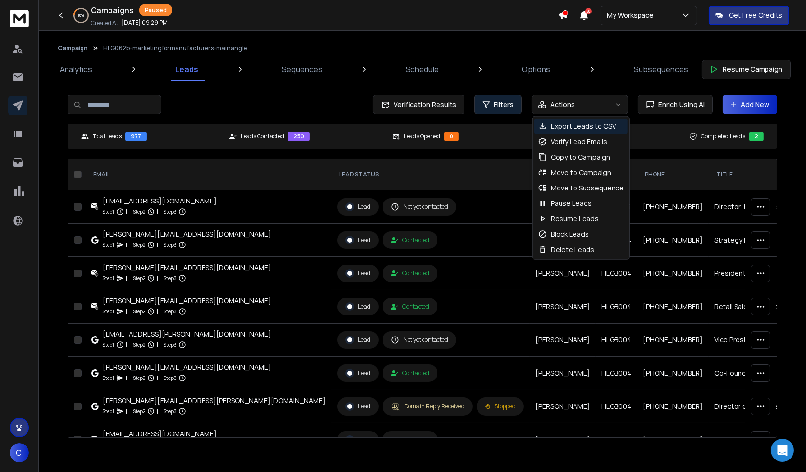
click at [513, 98] on button "Filters" at bounding box center [498, 104] width 48 height 19
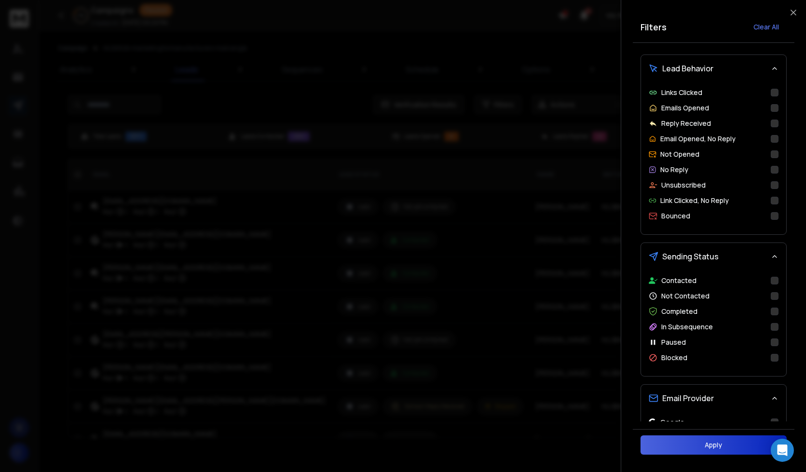
click at [770, 294] on div "Contacted Not Contacted Completed In Subsequence Paused Blocked" at bounding box center [713, 326] width 145 height 100
click at [771, 297] on button "Not Contacted" at bounding box center [775, 296] width 8 height 8
click at [707, 443] on button "Apply" at bounding box center [714, 445] width 146 height 19
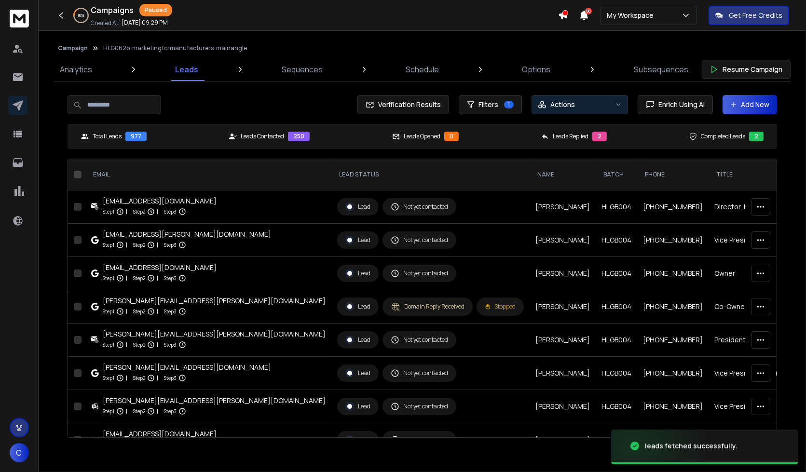
drag, startPoint x: 610, startPoint y: 108, endPoint x: 602, endPoint y: 111, distance: 8.4
click at [609, 108] on div "Actions" at bounding box center [574, 105] width 73 height 10
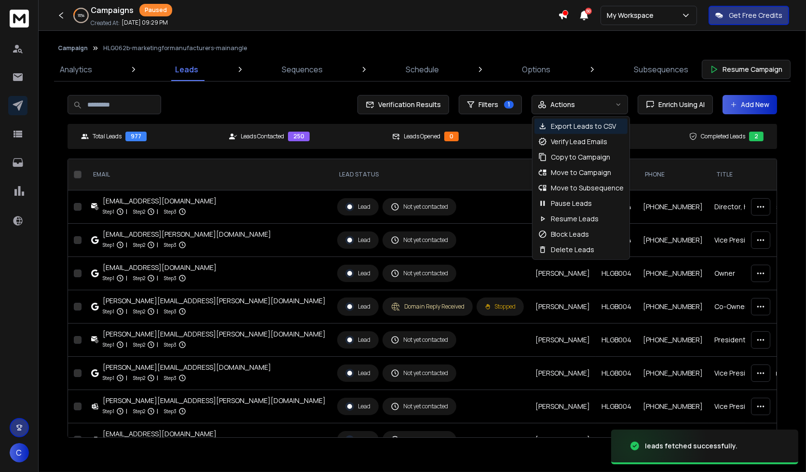
click at [598, 126] on p "Export Leads to CSV" at bounding box center [583, 127] width 65 height 10
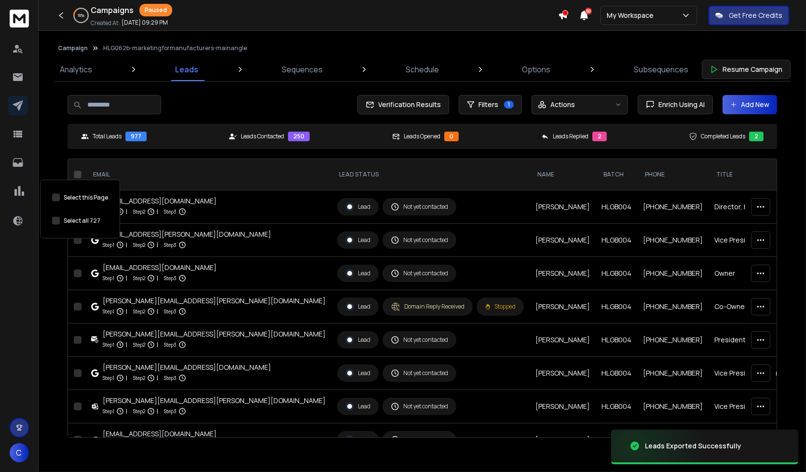
drag, startPoint x: 78, startPoint y: 174, endPoint x: 70, endPoint y: 194, distance: 22.0
click at [78, 174] on button "Select this Page" at bounding box center [78, 175] width 8 height 8
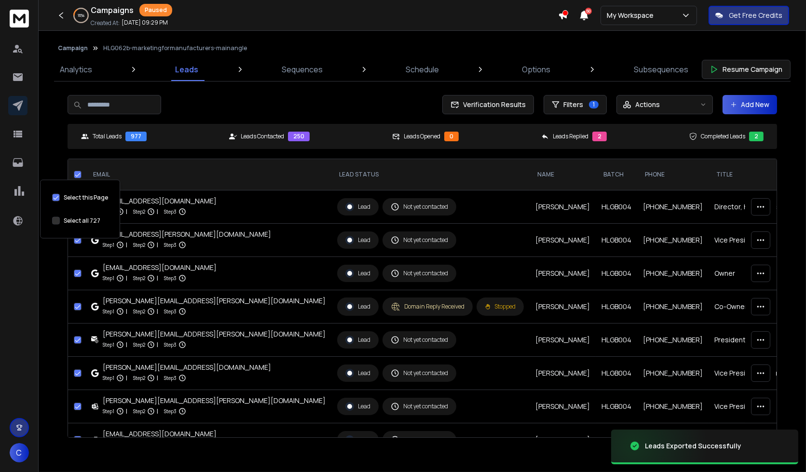
click at [53, 219] on button "Select this Page" at bounding box center [56, 221] width 8 height 8
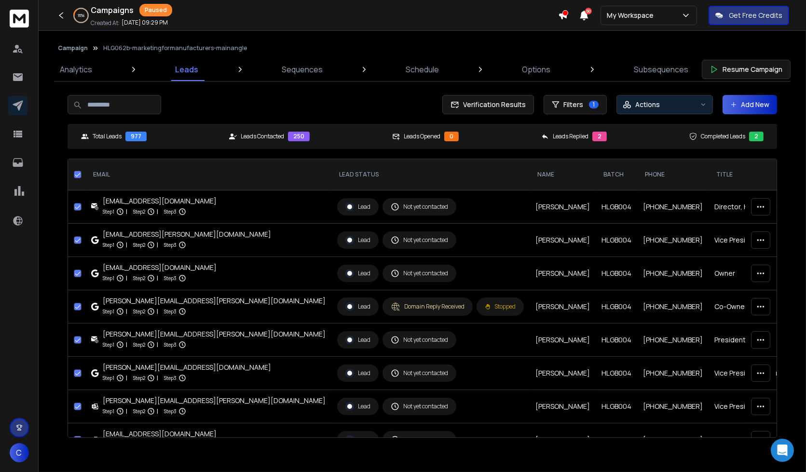
click at [658, 107] on p "Actions" at bounding box center [647, 105] width 25 height 10
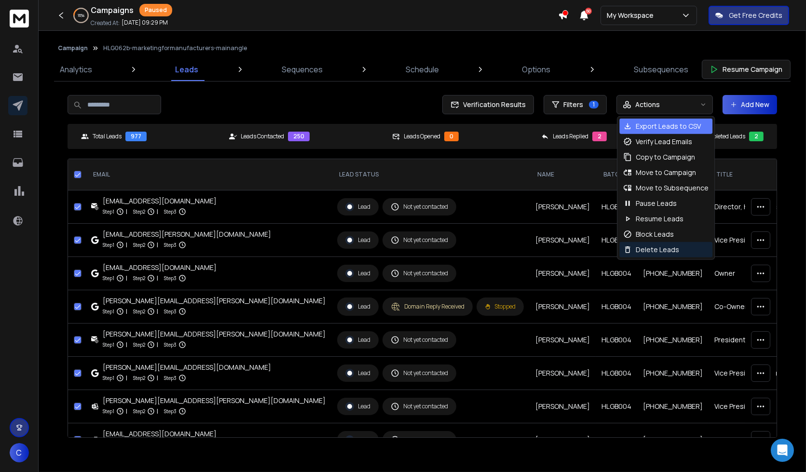
click at [661, 245] on p "Delete Leads" at bounding box center [657, 250] width 43 height 10
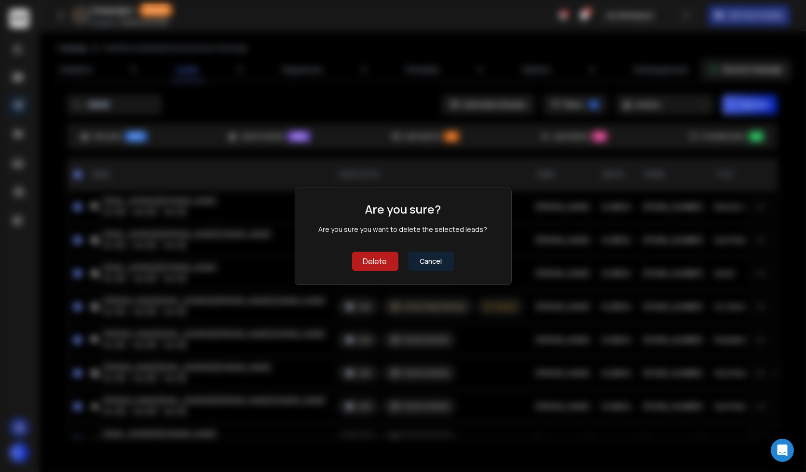
click at [373, 252] on button "Delete" at bounding box center [375, 261] width 46 height 19
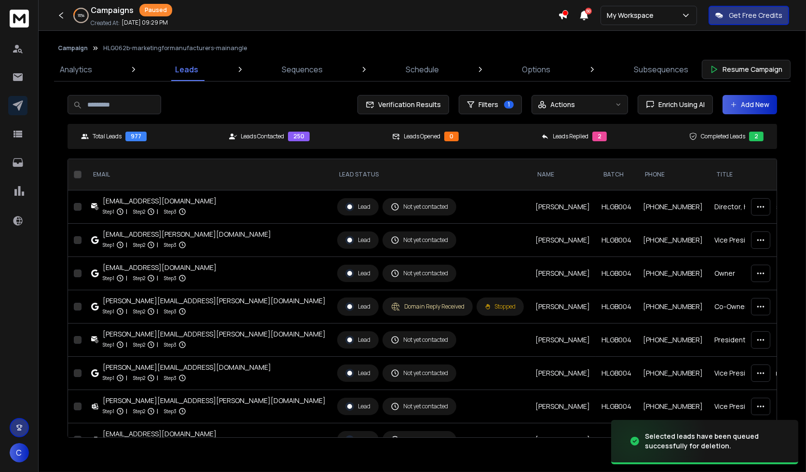
click at [68, 46] on button "Campaign" at bounding box center [73, 48] width 30 height 8
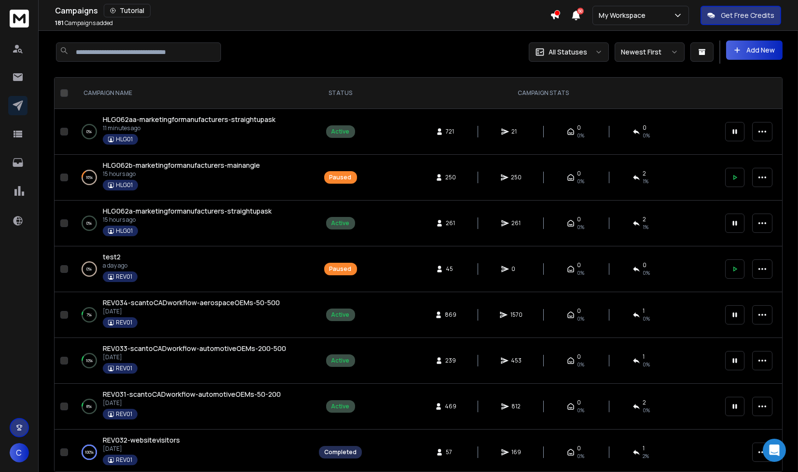
click at [757, 178] on icon "button" at bounding box center [762, 178] width 10 height 10
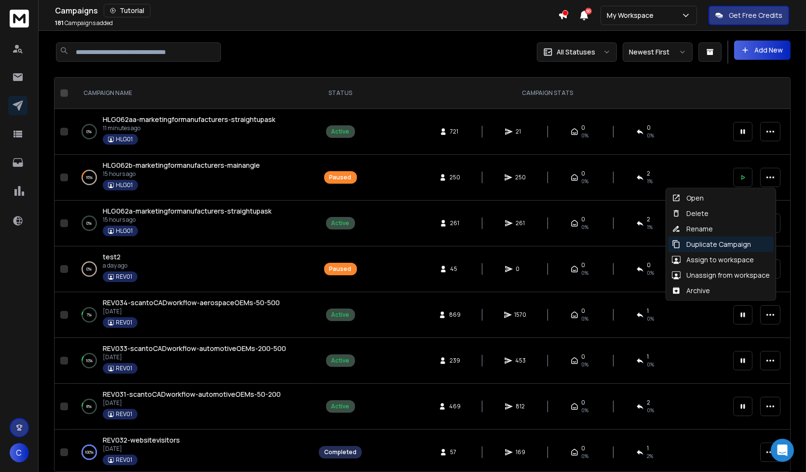
click at [709, 245] on div "Duplicate Campaign" at bounding box center [711, 245] width 79 height 10
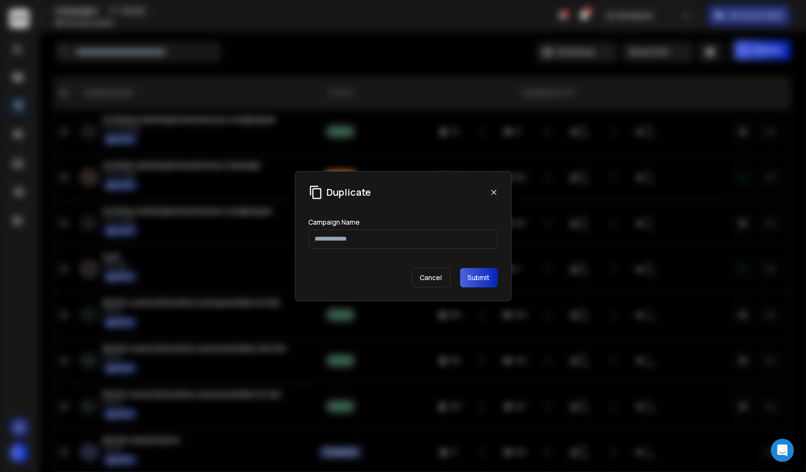
click at [406, 234] on input "text" at bounding box center [403, 239] width 189 height 19
type input "*******"
click at [491, 191] on icon at bounding box center [494, 193] width 8 height 8
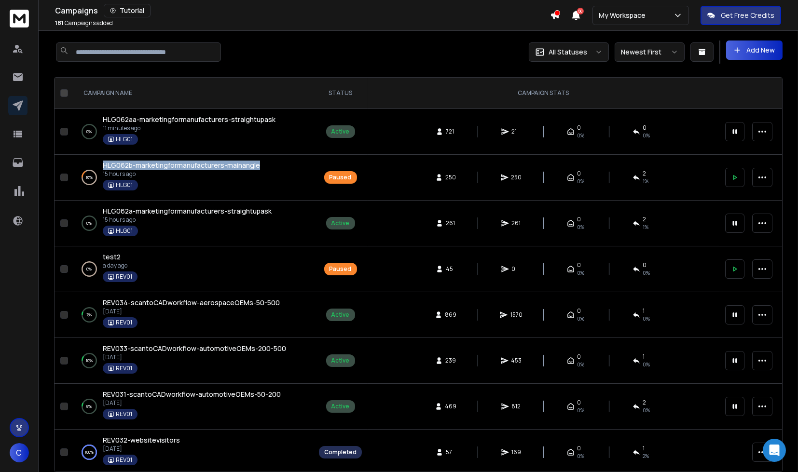
copy span "HLG062b-marketingformanufacturers-mainangle"
drag, startPoint x: 277, startPoint y: 161, endPoint x: 100, endPoint y: 163, distance: 176.5
click at [100, 163] on div "16 % HLG062b-marketingformanufacturers-mainangle 15 hours ago HLG01" at bounding box center [193, 178] width 222 height 34
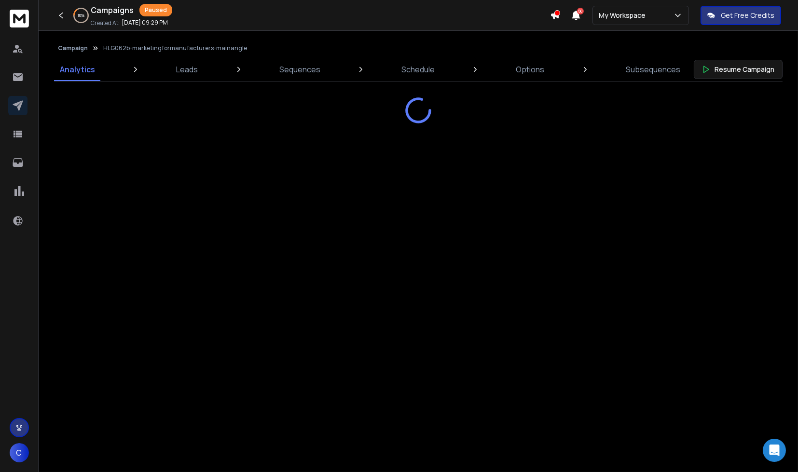
click at [64, 44] on button "Campaign" at bounding box center [73, 48] width 30 height 8
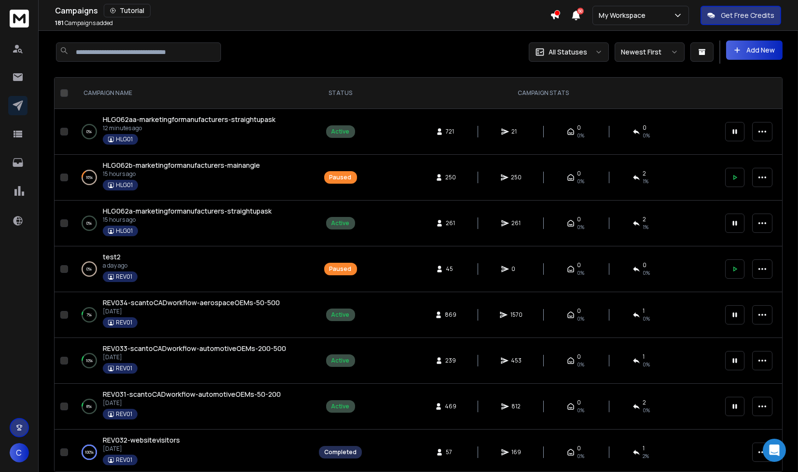
click at [757, 181] on icon "button" at bounding box center [762, 178] width 10 height 10
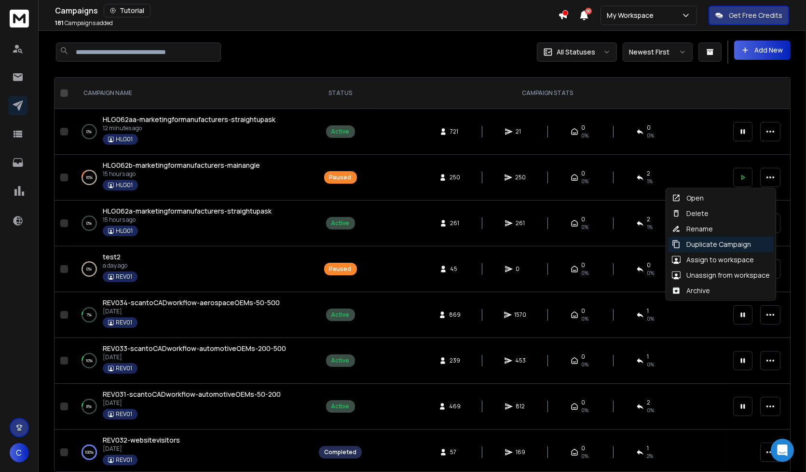
click at [712, 245] on div "Duplicate Campaign" at bounding box center [711, 245] width 79 height 10
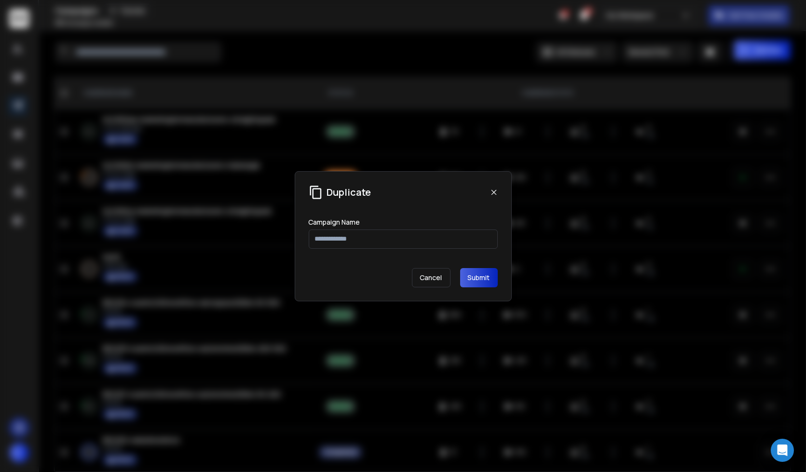
click at [402, 245] on input "text" at bounding box center [403, 239] width 189 height 19
paste input "**********"
click at [344, 236] on input "**********" at bounding box center [403, 239] width 189 height 19
type input "**********"
click at [484, 271] on button "Submit" at bounding box center [479, 277] width 38 height 19
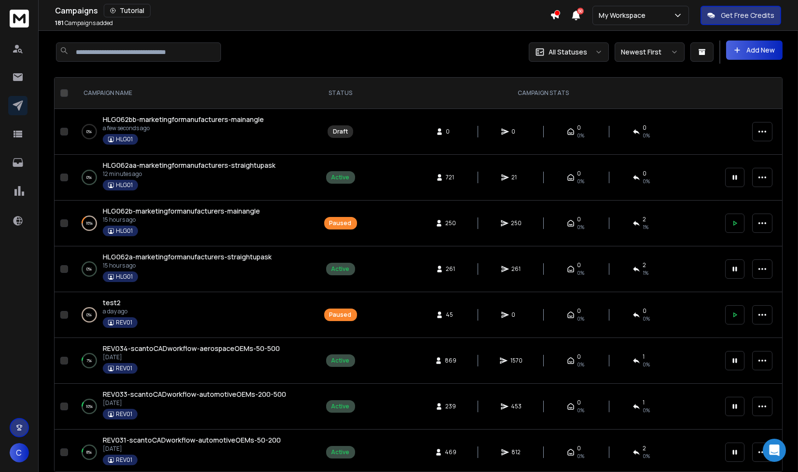
click at [244, 115] on span "HLG062bb-marketingformanufacturers-mainangle" at bounding box center [183, 119] width 161 height 9
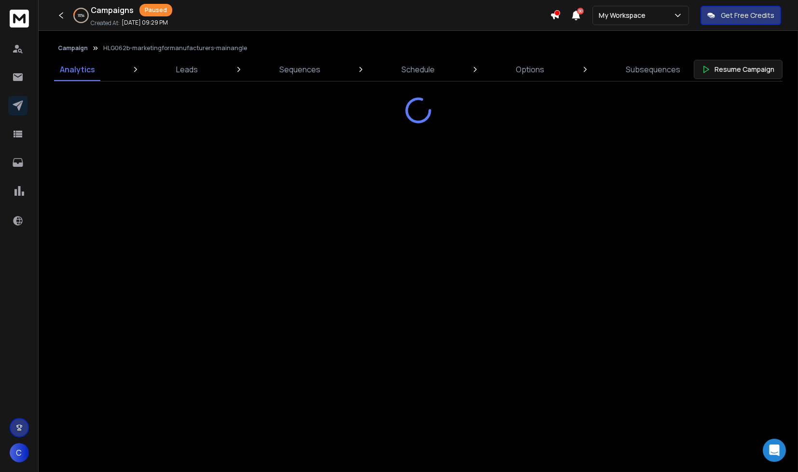
click at [182, 68] on div "Analytics Leads Sequences Schedule Options Subsequences" at bounding box center [370, 69] width 632 height 23
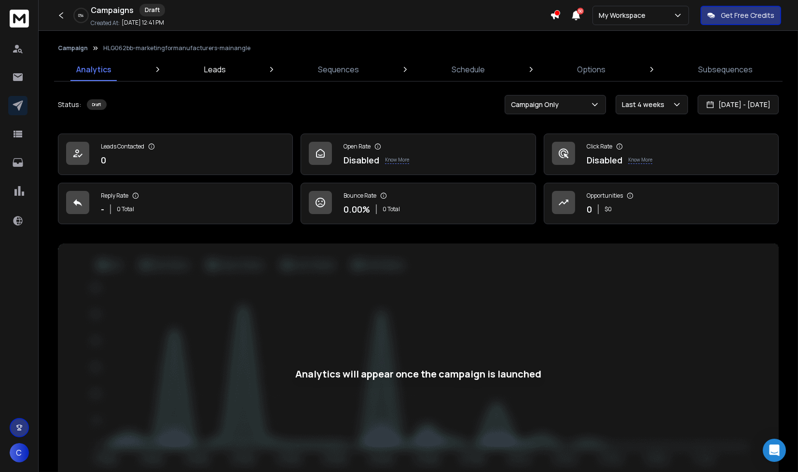
click at [205, 69] on p "Leads" at bounding box center [215, 70] width 22 height 12
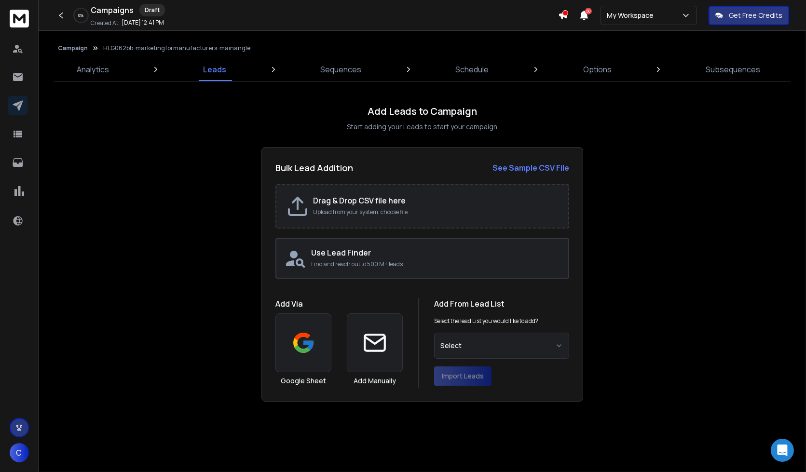
click at [340, 189] on div "Drag & Drop CSV file here Upload from your system, choose file" at bounding box center [422, 206] width 294 height 44
type input "**********"
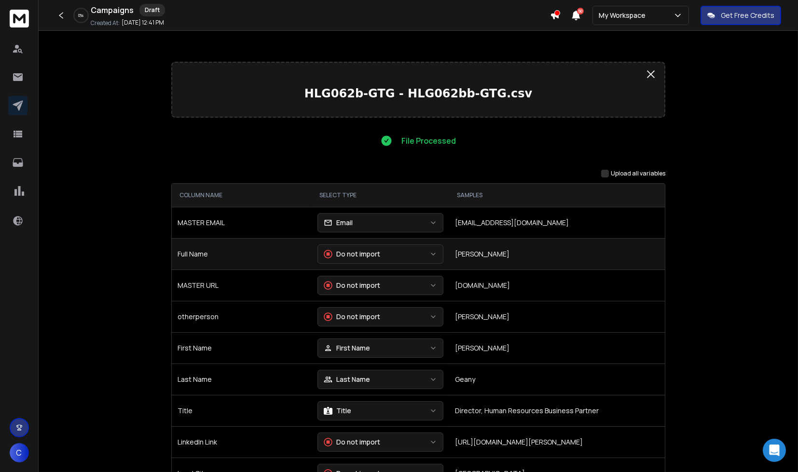
click at [393, 254] on button "Do not import" at bounding box center [380, 254] width 126 height 19
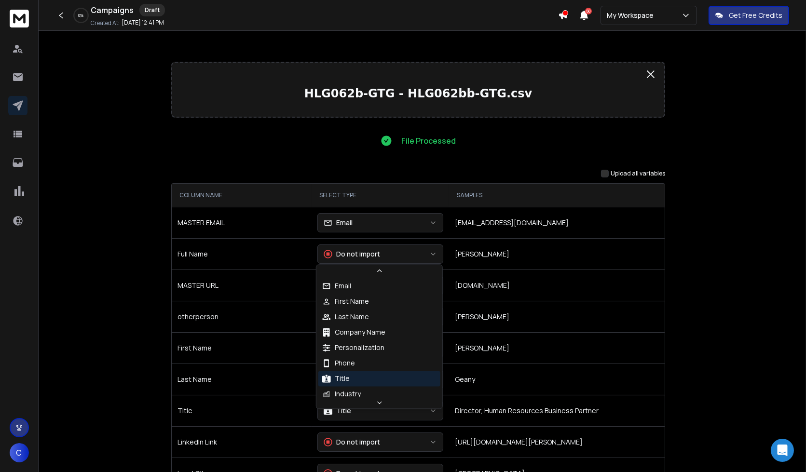
scroll to position [97, 0]
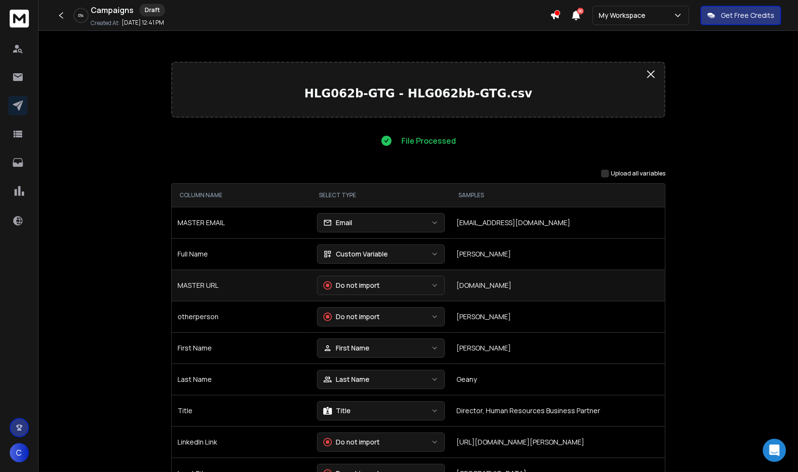
click at [370, 286] on div "Do not import" at bounding box center [351, 286] width 56 height 10
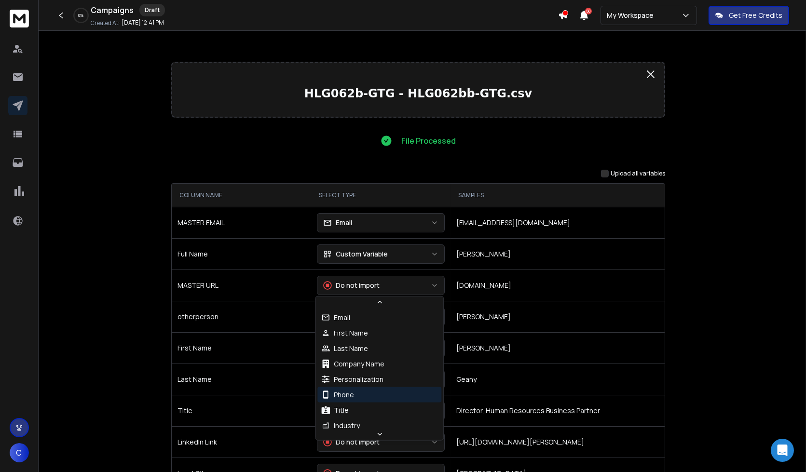
scroll to position [82, 0]
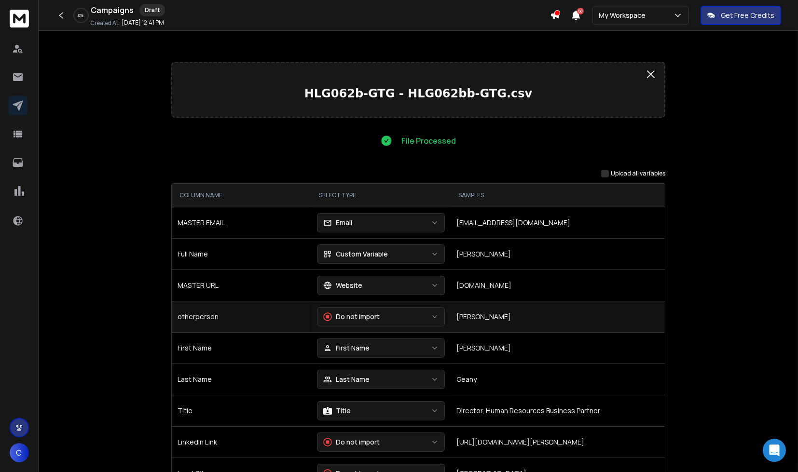
click at [379, 313] on button "Do not import" at bounding box center [381, 316] width 128 height 19
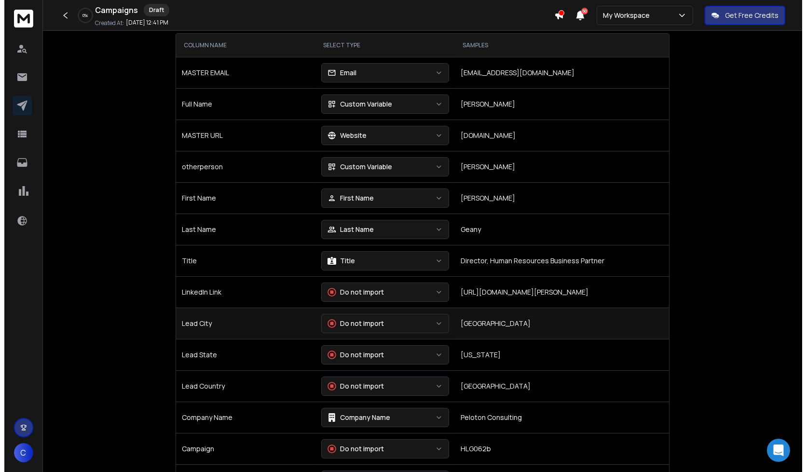
scroll to position [161, 0]
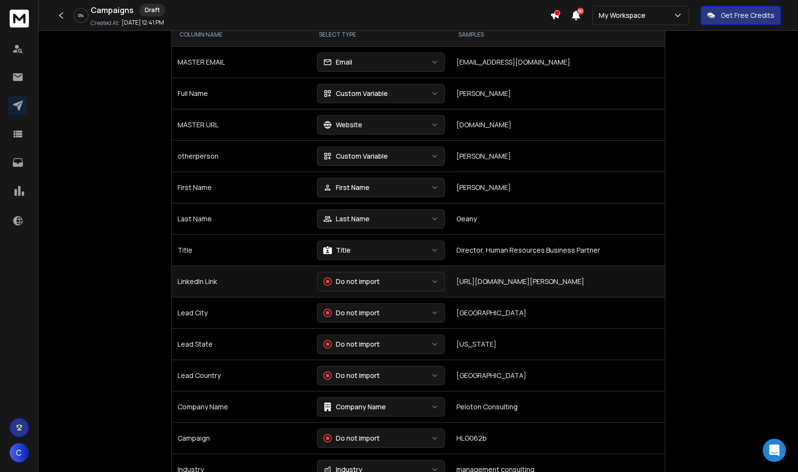
click at [361, 279] on div "Do not import" at bounding box center [351, 282] width 56 height 10
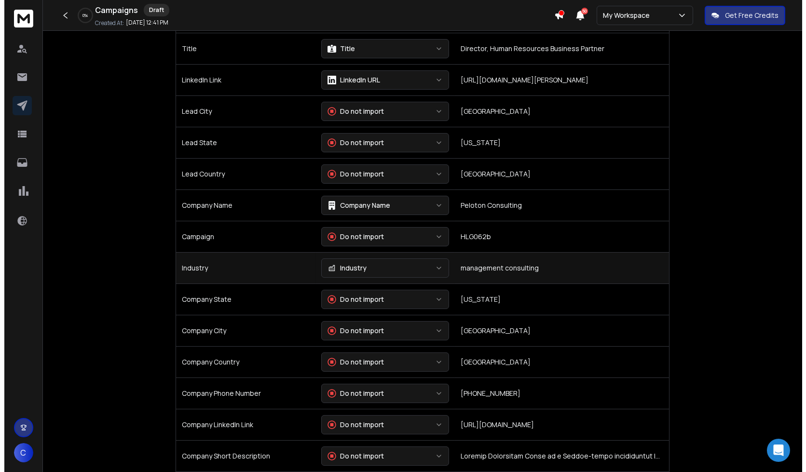
scroll to position [375, 0]
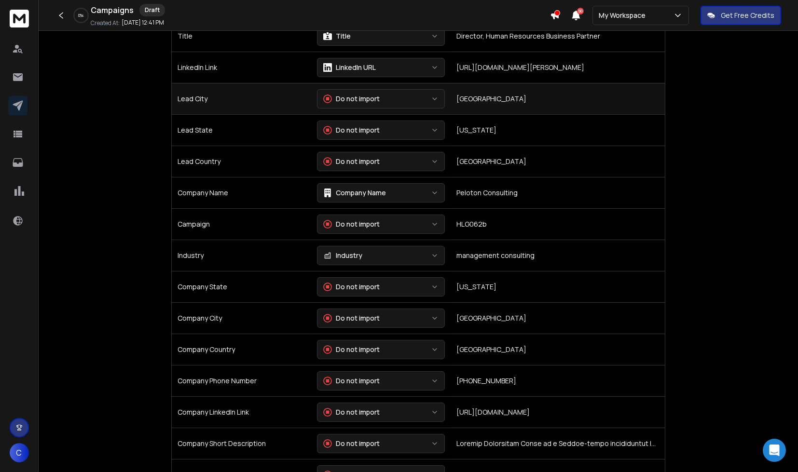
click at [367, 95] on div "Do not import" at bounding box center [351, 99] width 56 height 10
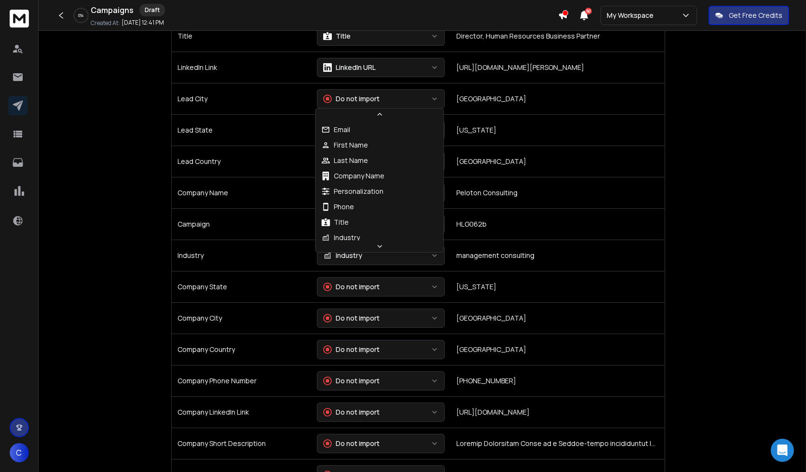
scroll to position [97, 0]
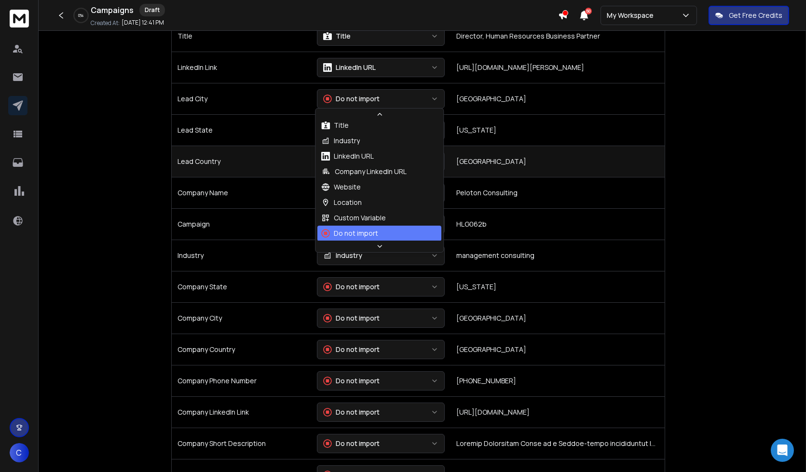
drag, startPoint x: 370, startPoint y: 213, endPoint x: 346, endPoint y: 161, distance: 57.4
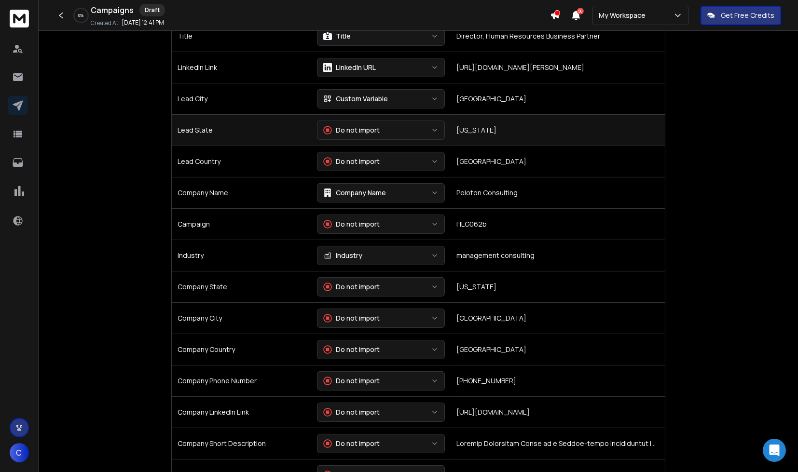
click at [352, 127] on div "Do not import" at bounding box center [351, 130] width 56 height 10
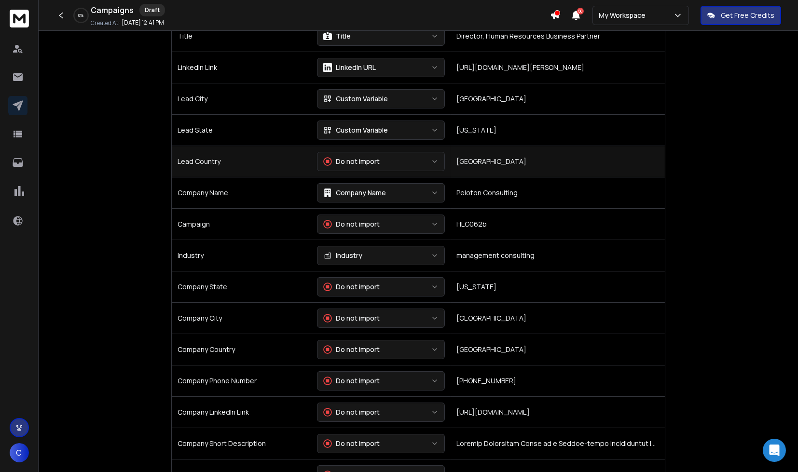
click at [351, 146] on td "Do not import" at bounding box center [380, 161] width 139 height 31
click at [353, 157] on div "Do not import" at bounding box center [351, 162] width 56 height 10
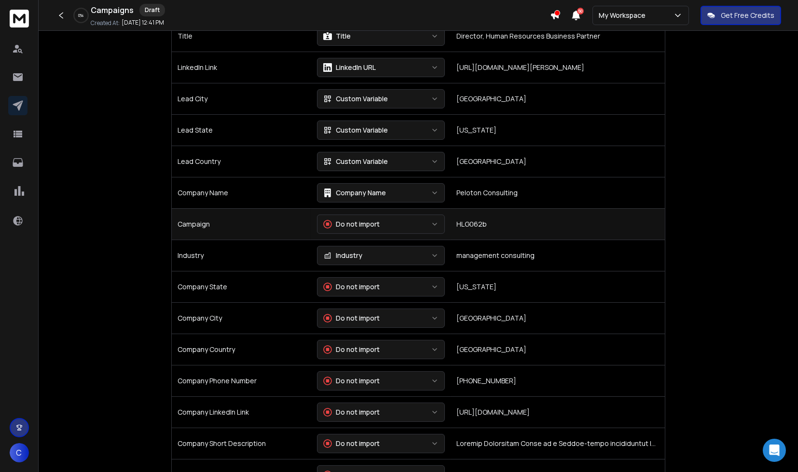
click at [357, 219] on div "Do not import" at bounding box center [351, 224] width 56 height 10
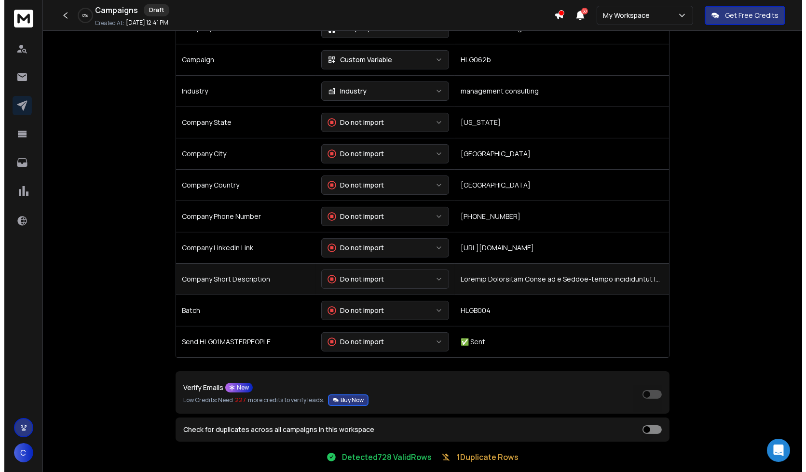
scroll to position [570, 0]
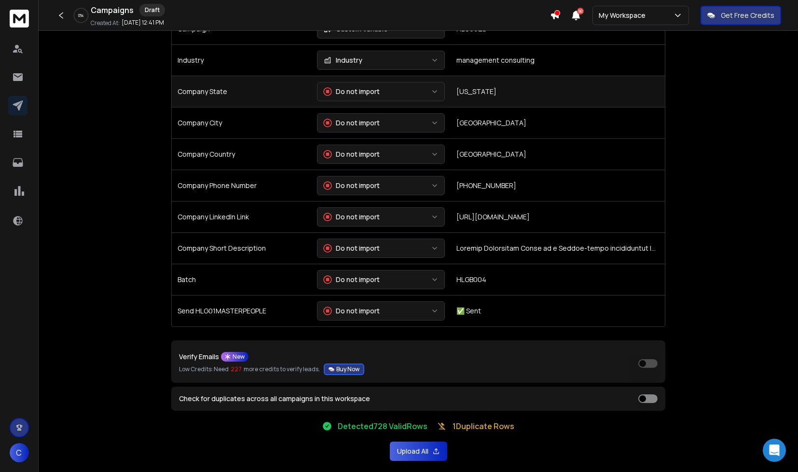
click at [358, 87] on div "Do not import" at bounding box center [351, 92] width 56 height 10
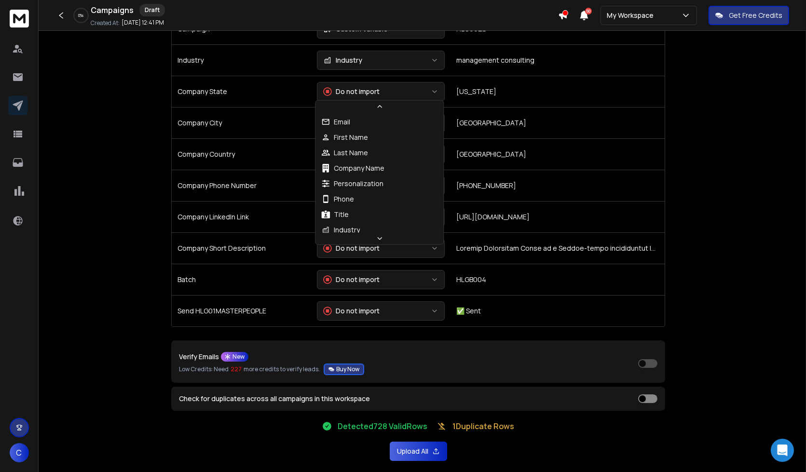
scroll to position [97, 0]
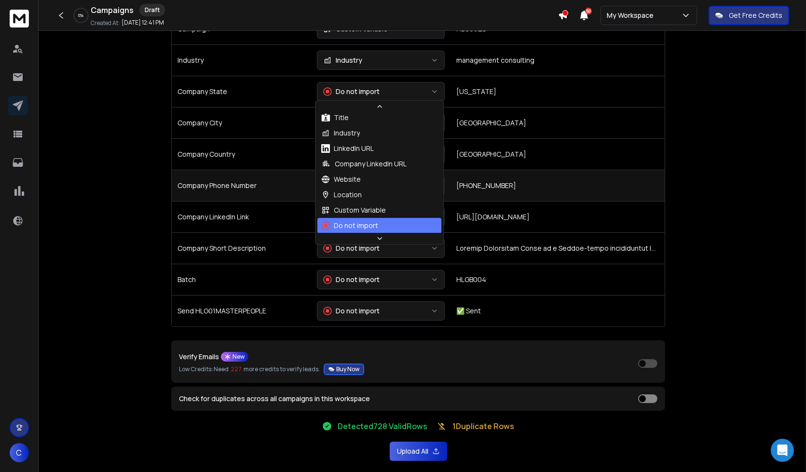
drag, startPoint x: 369, startPoint y: 211, endPoint x: 365, endPoint y: 191, distance: 20.2
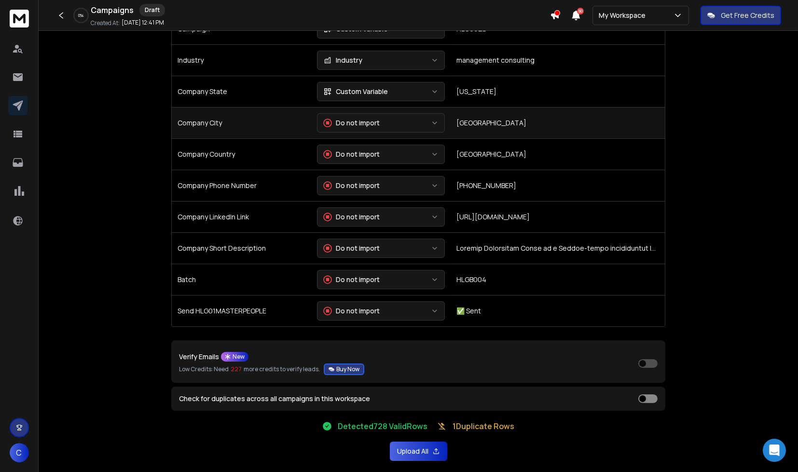
click at [337, 118] on div "Do not import" at bounding box center [351, 123] width 56 height 10
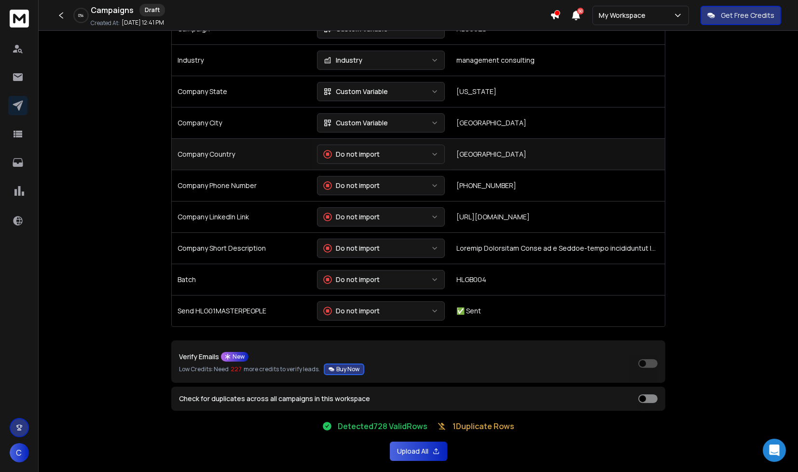
click at [369, 154] on div "Do not import" at bounding box center [351, 155] width 56 height 10
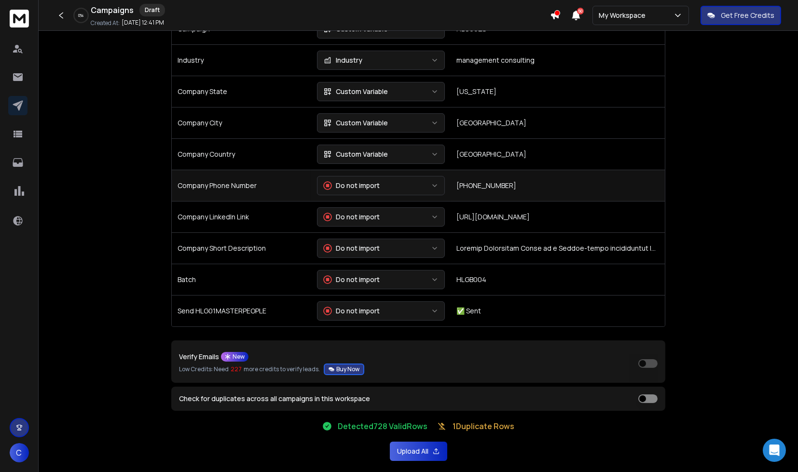
click at [359, 182] on div "Do not import" at bounding box center [351, 186] width 56 height 10
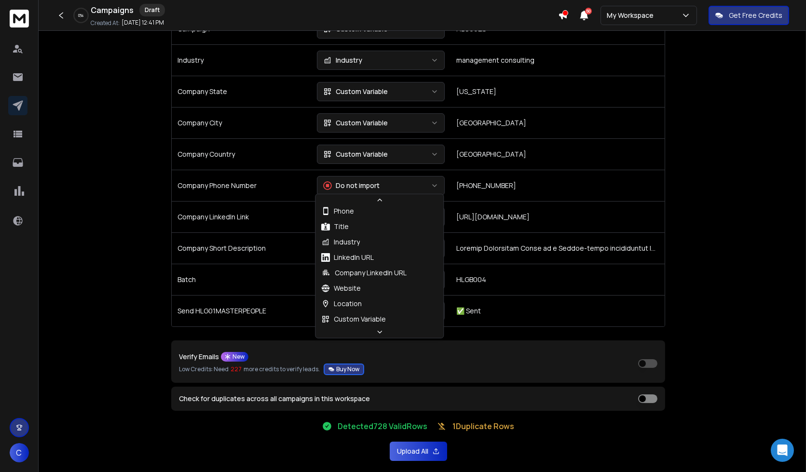
scroll to position [51, 0]
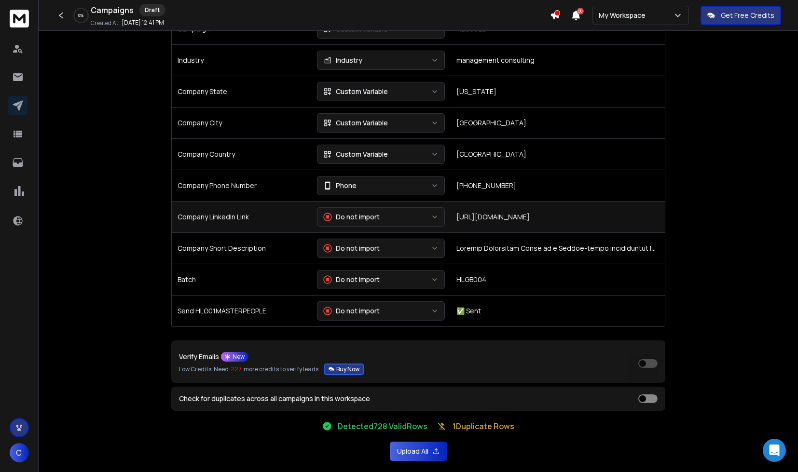
click at [358, 212] on div "Do not import" at bounding box center [351, 217] width 56 height 10
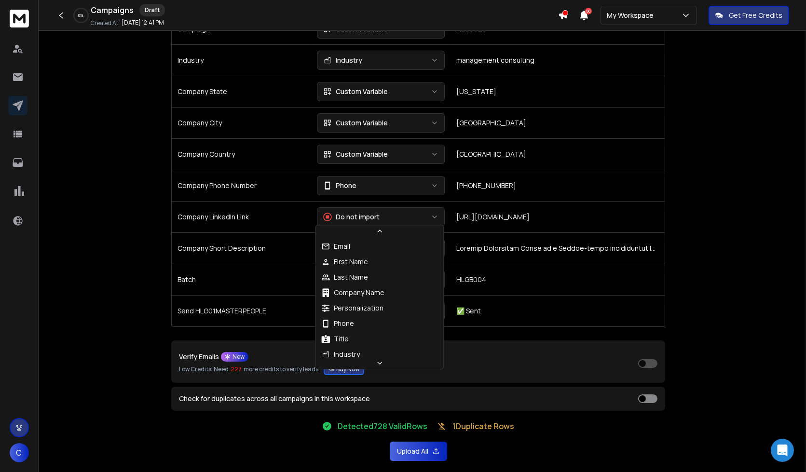
scroll to position [82, 0]
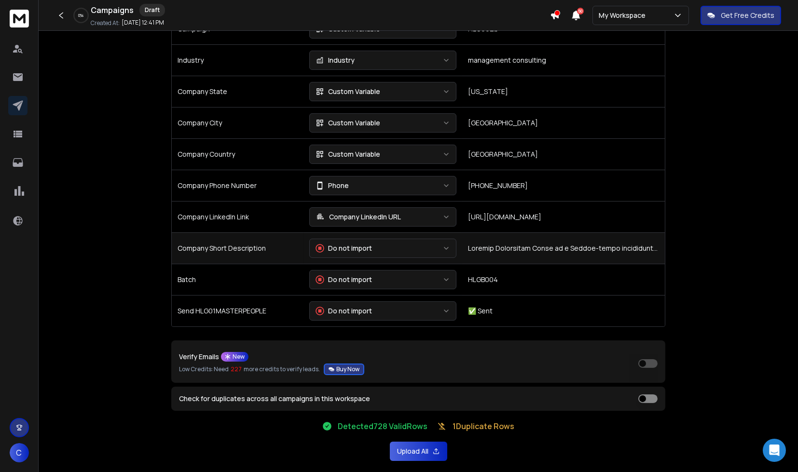
click at [356, 244] on div "Do not import" at bounding box center [343, 249] width 56 height 10
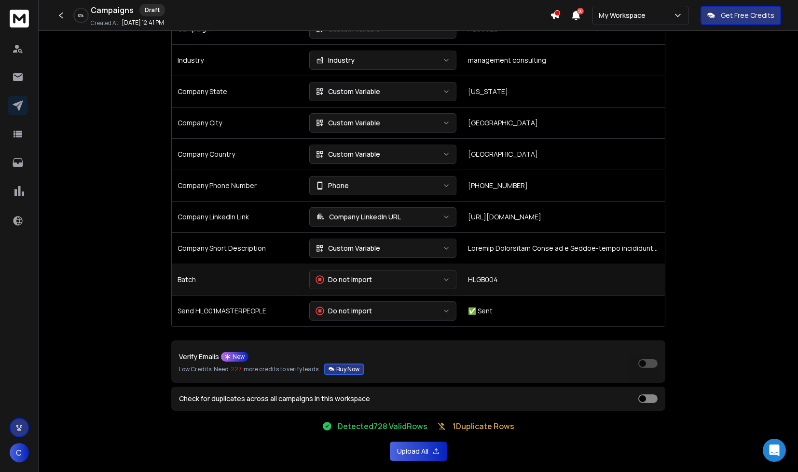
click at [358, 277] on div "Do not import" at bounding box center [343, 280] width 56 height 10
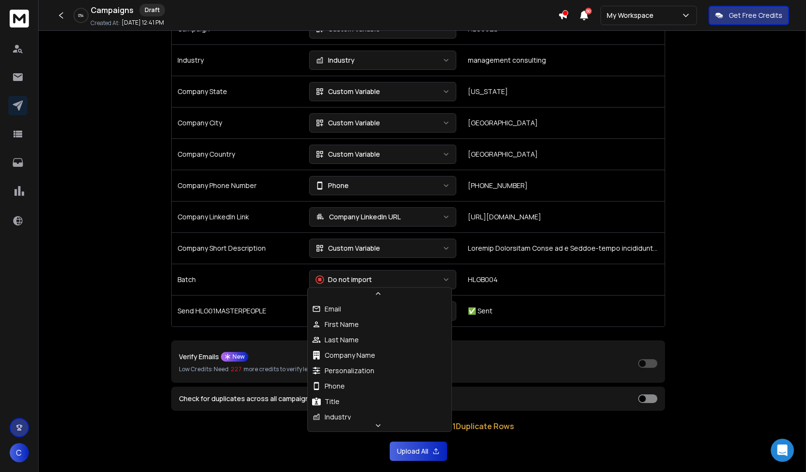
scroll to position [97, 0]
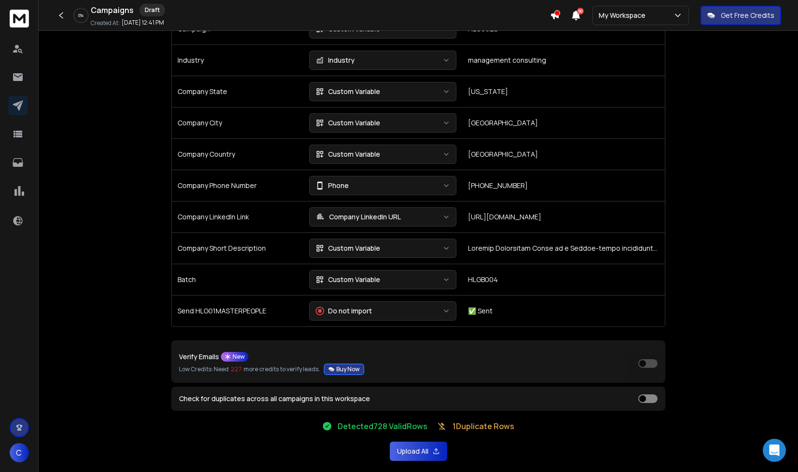
click at [437, 448] on icon at bounding box center [436, 451] width 7 height 7
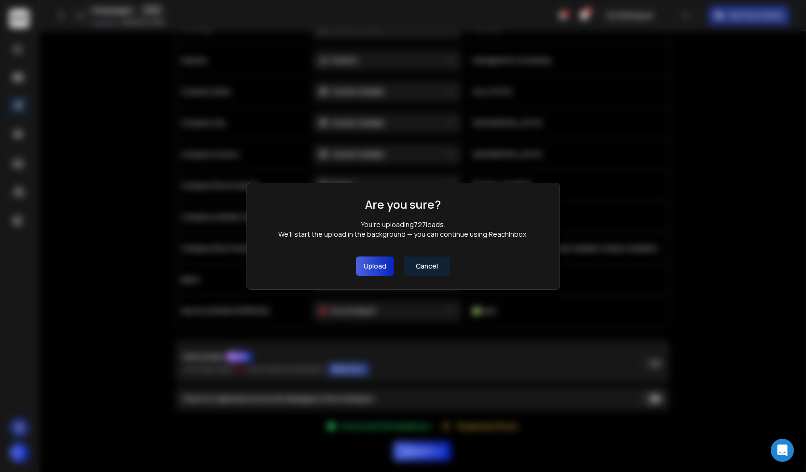
click at [379, 274] on button "Upload" at bounding box center [375, 266] width 38 height 19
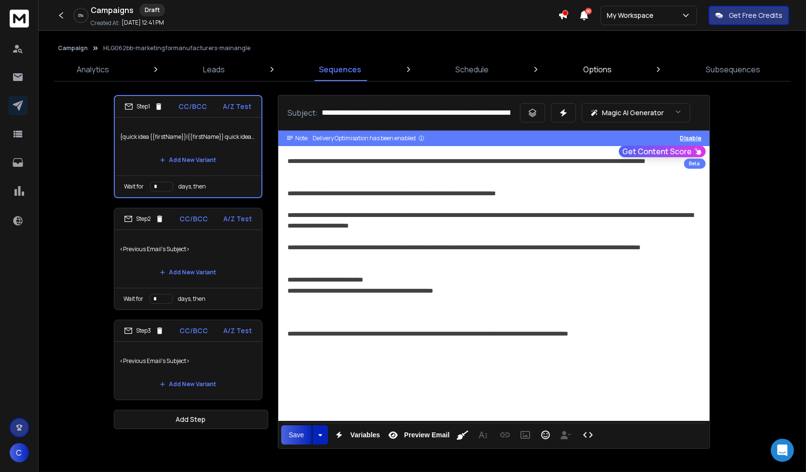
click at [598, 67] on p "Options" at bounding box center [597, 70] width 28 height 12
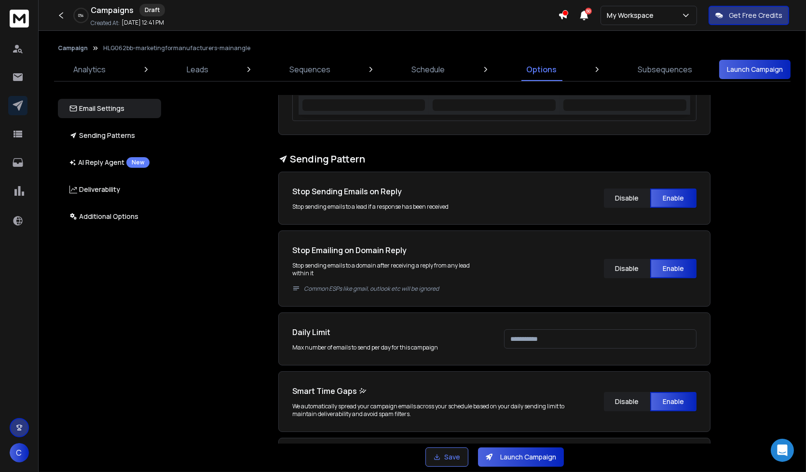
scroll to position [107, 0]
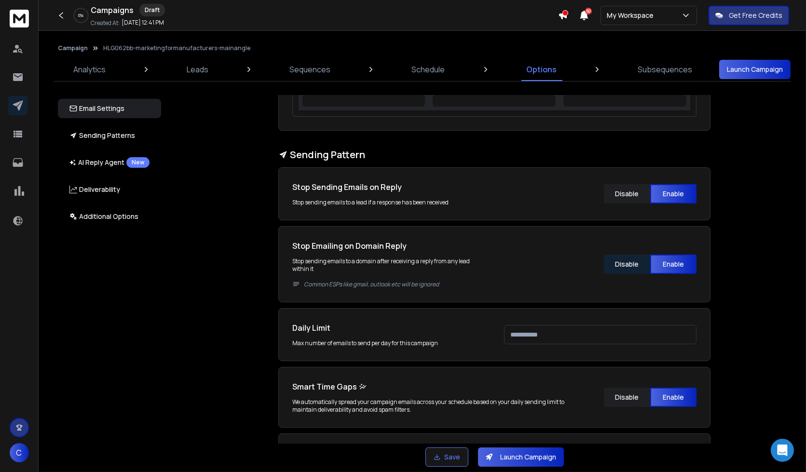
click at [623, 266] on button "Disable" at bounding box center [627, 264] width 46 height 19
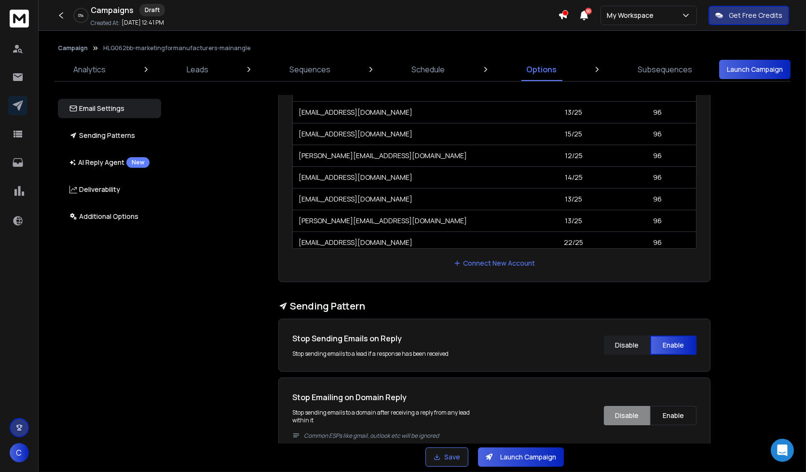
click at [510, 458] on button "Launch Campaign" at bounding box center [521, 457] width 86 height 19
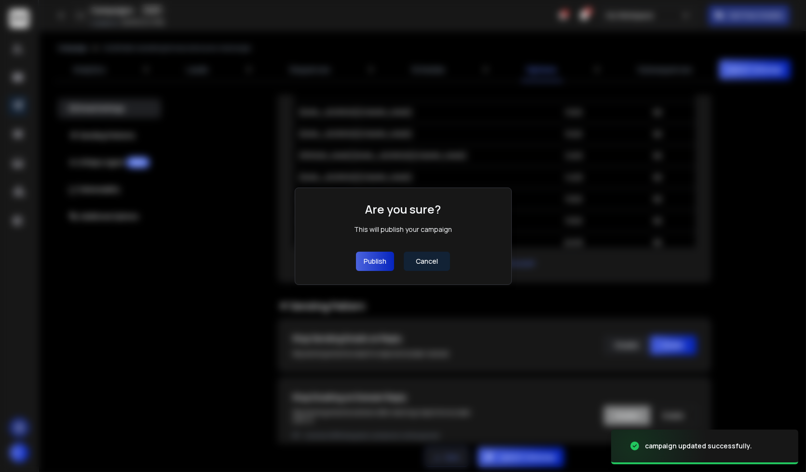
click at [377, 258] on button "Publish" at bounding box center [375, 261] width 38 height 19
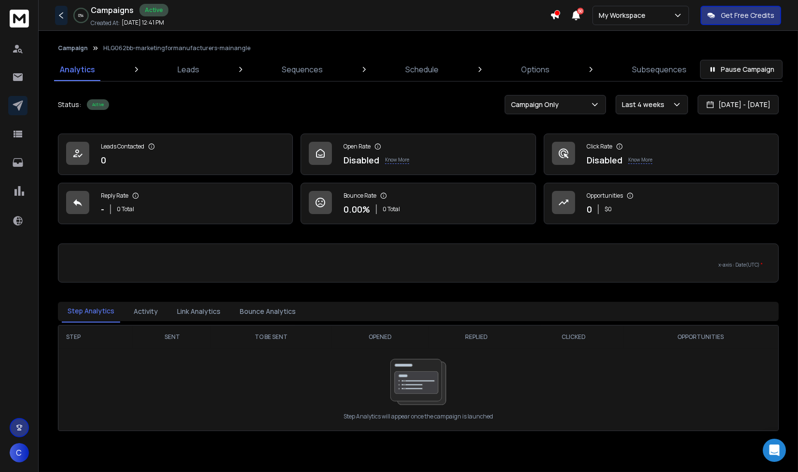
click at [62, 17] on icon at bounding box center [61, 15] width 4 height 6
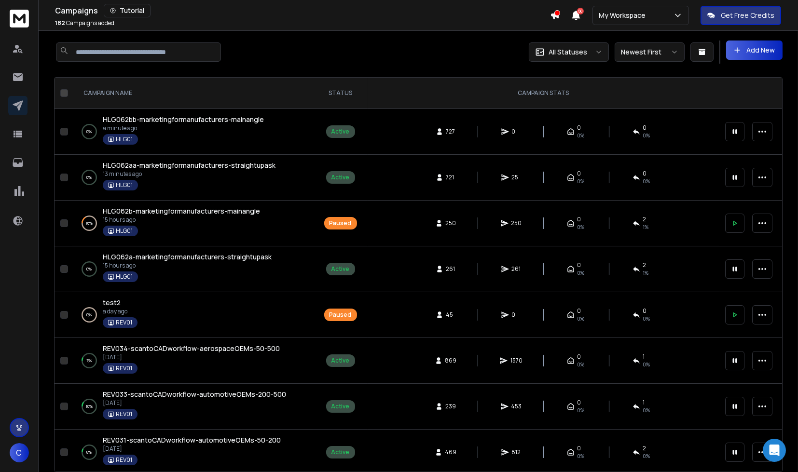
click at [170, 164] on span "HLG062aa-marketingformanufacturers-straightupask" at bounding box center [189, 165] width 173 height 9
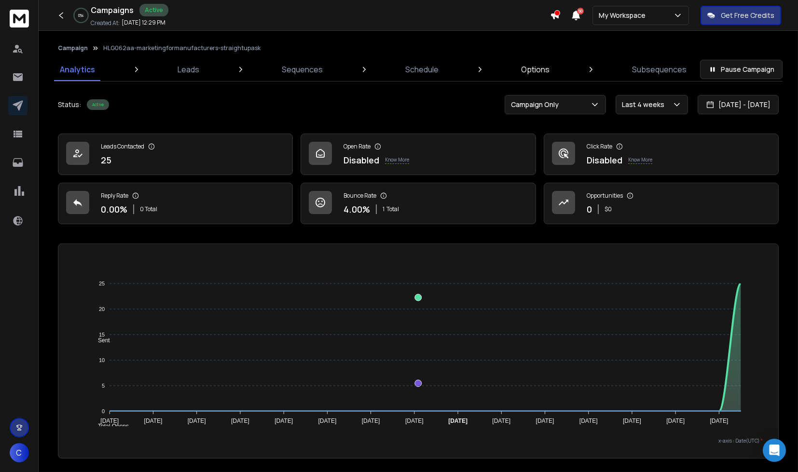
click at [540, 73] on p "Options" at bounding box center [535, 70] width 28 height 12
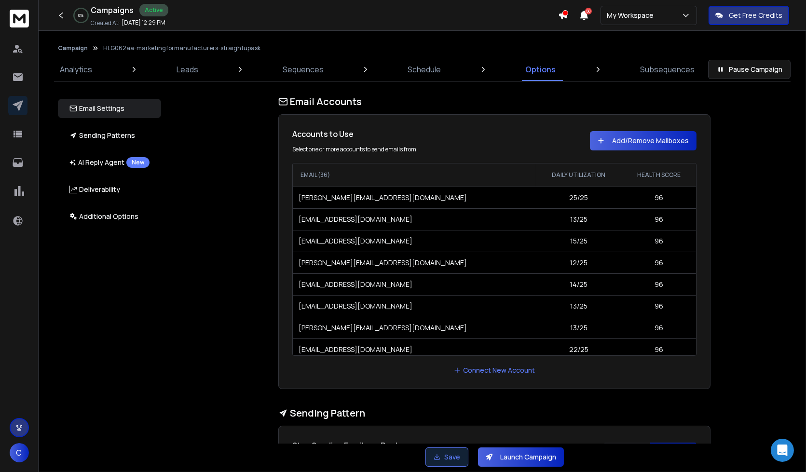
click at [452, 455] on button "Save" at bounding box center [446, 457] width 43 height 19
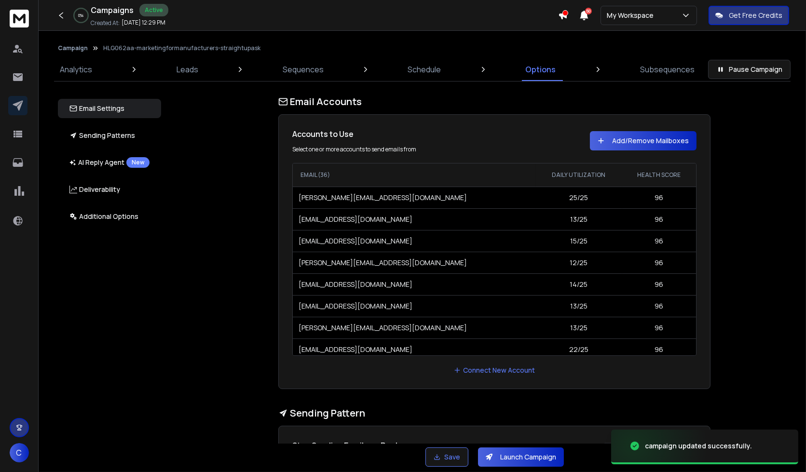
click at [74, 46] on button "Campaign" at bounding box center [73, 48] width 30 height 8
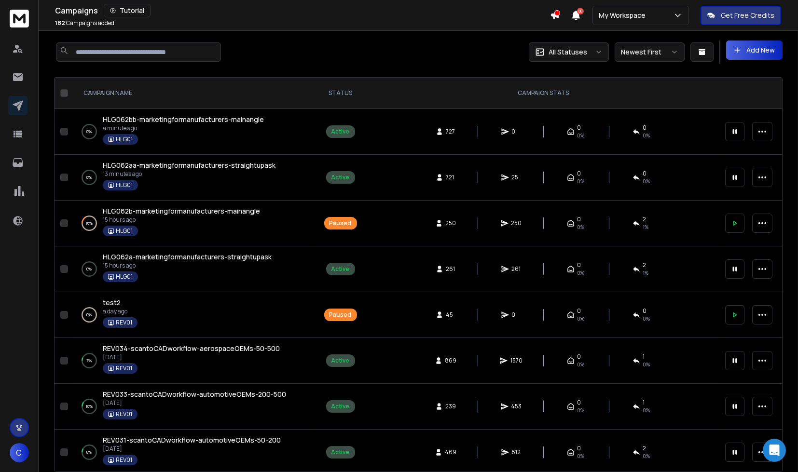
click at [198, 206] on span "HLG062b-marketingformanufacturers-mainangle" at bounding box center [181, 210] width 157 height 9
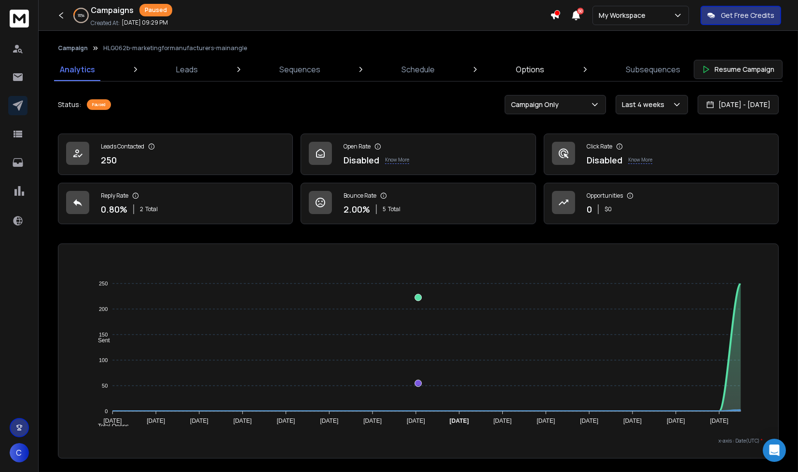
click at [545, 72] on p "Options" at bounding box center [530, 70] width 28 height 12
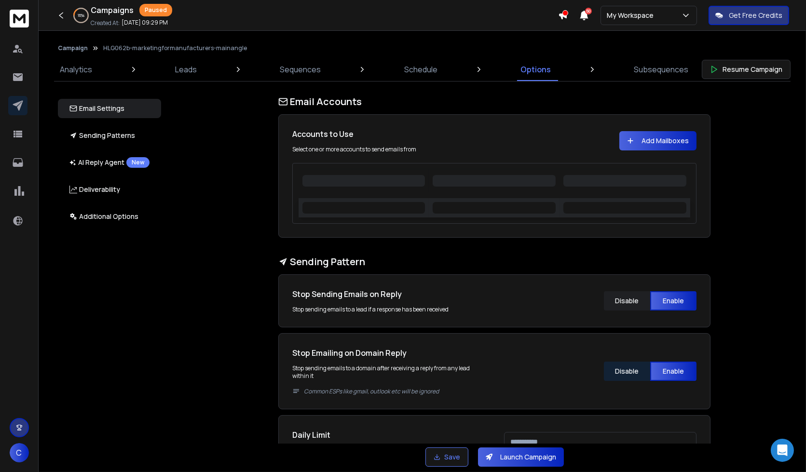
click at [622, 370] on button "Disable" at bounding box center [627, 371] width 46 height 19
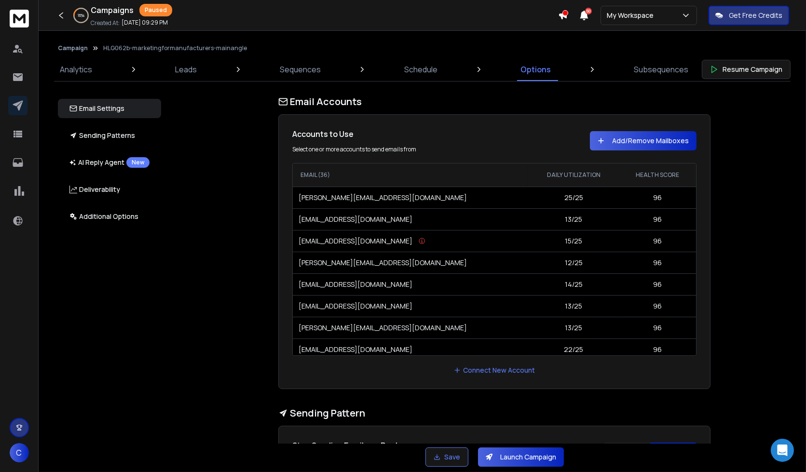
click at [745, 71] on button "Resume Campaign" at bounding box center [746, 69] width 89 height 19
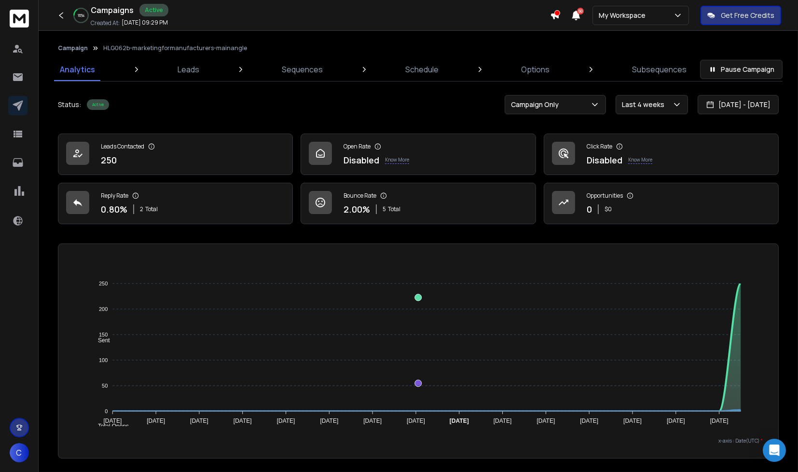
click at [74, 49] on button "Campaign" at bounding box center [73, 48] width 30 height 8
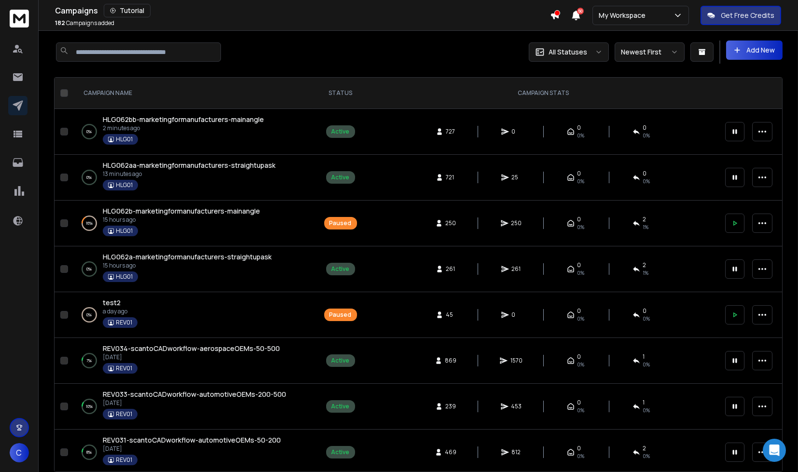
click at [264, 211] on div "16 % HLG062b-marketingformanufacturers-mainangle 15 hours ago HLG01" at bounding box center [193, 223] width 222 height 34
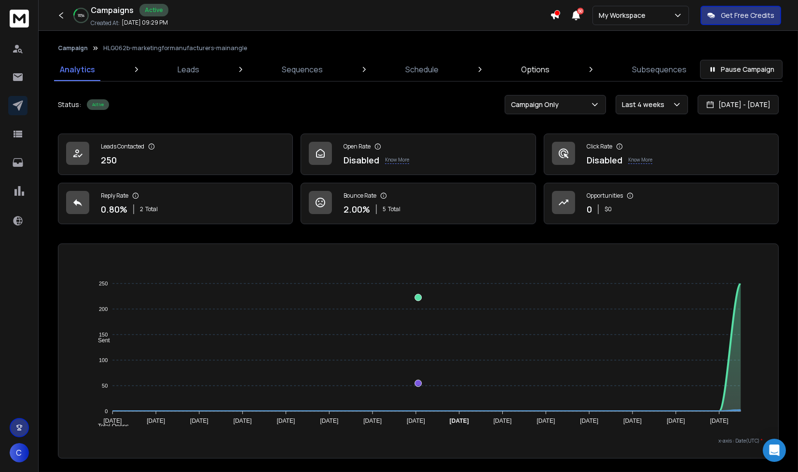
click at [532, 71] on p "Options" at bounding box center [535, 70] width 28 height 12
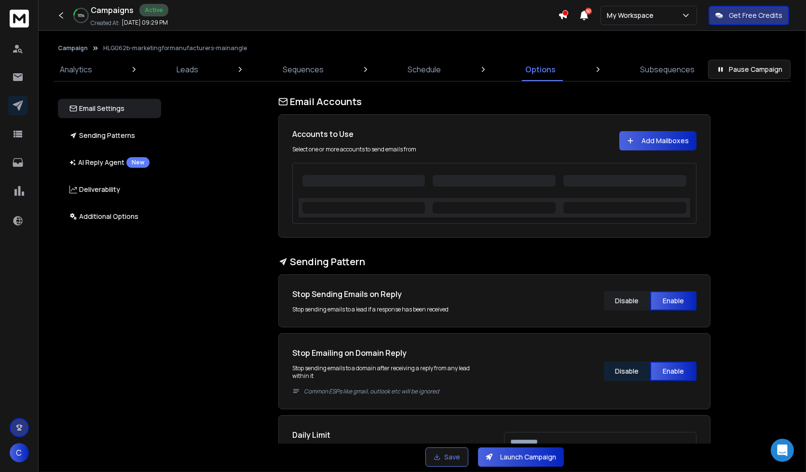
click at [620, 238] on div "Accounts to Use Select one or more accounts to send emails from Add Mailboxes" at bounding box center [494, 175] width 432 height 123
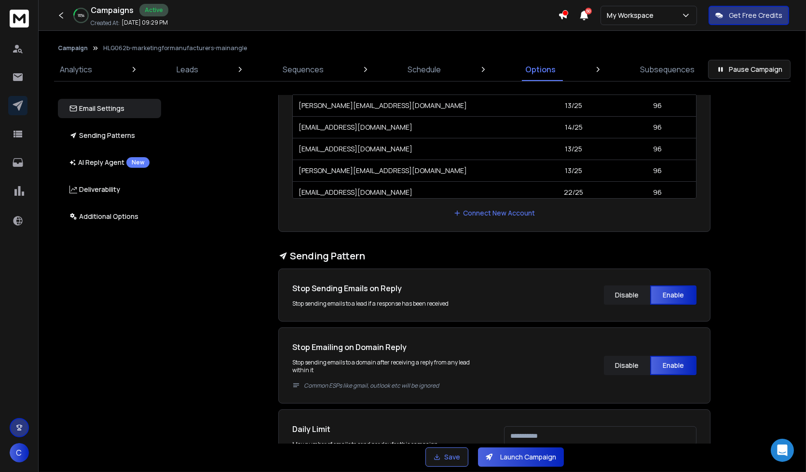
scroll to position [161, 0]
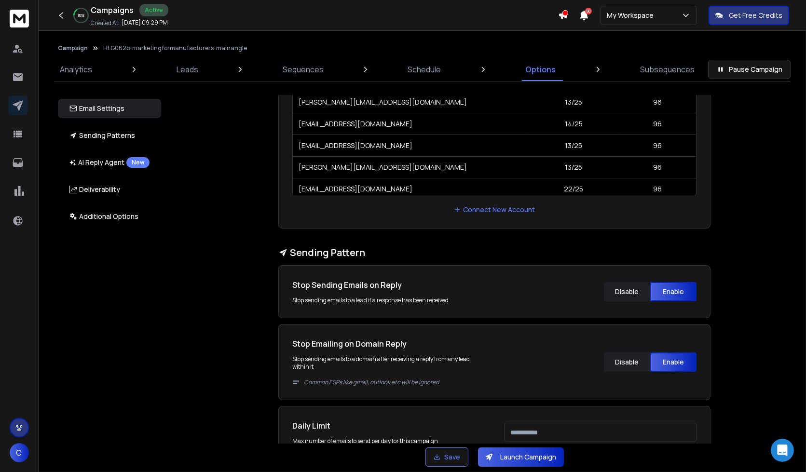
click at [624, 372] on div "Stop Emailing on Domain Reply Stop sending emails to a domain after receiving a…" at bounding box center [494, 362] width 404 height 48
click at [620, 362] on button "Disable" at bounding box center [627, 362] width 46 height 19
click at [531, 461] on button "Launch Campaign" at bounding box center [521, 457] width 86 height 19
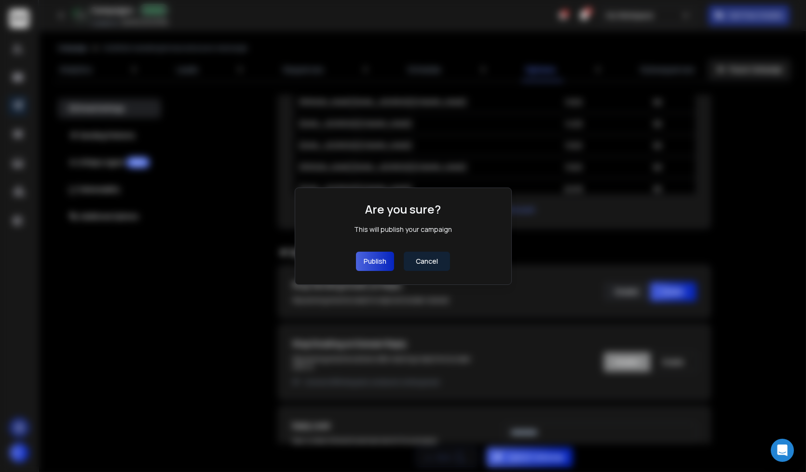
click at [379, 258] on button "Publish" at bounding box center [375, 261] width 38 height 19
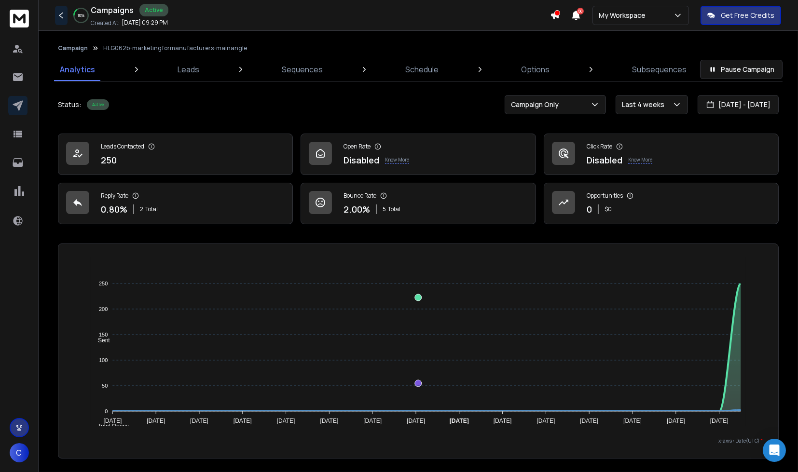
click at [64, 17] on icon at bounding box center [61, 15] width 9 height 9
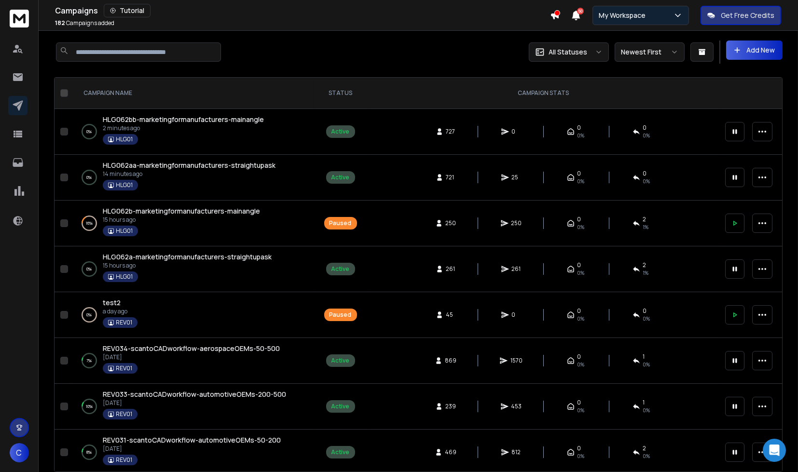
click at [637, 20] on button "My Workspace" at bounding box center [640, 15] width 96 height 19
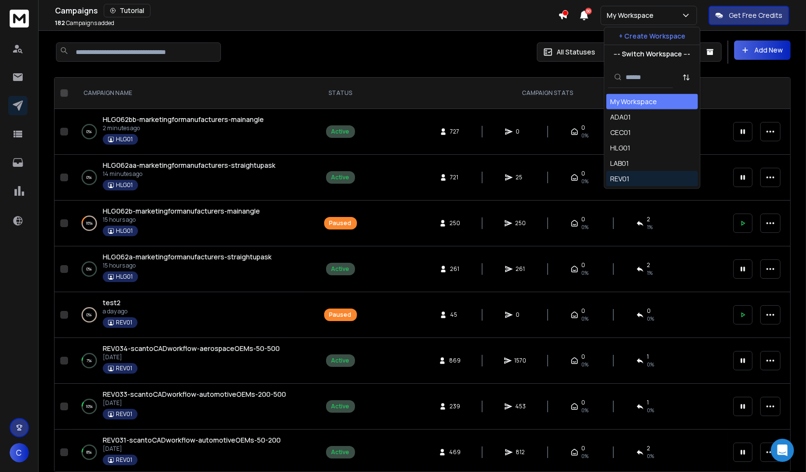
click at [629, 176] on div "REV01" at bounding box center [652, 178] width 92 height 15
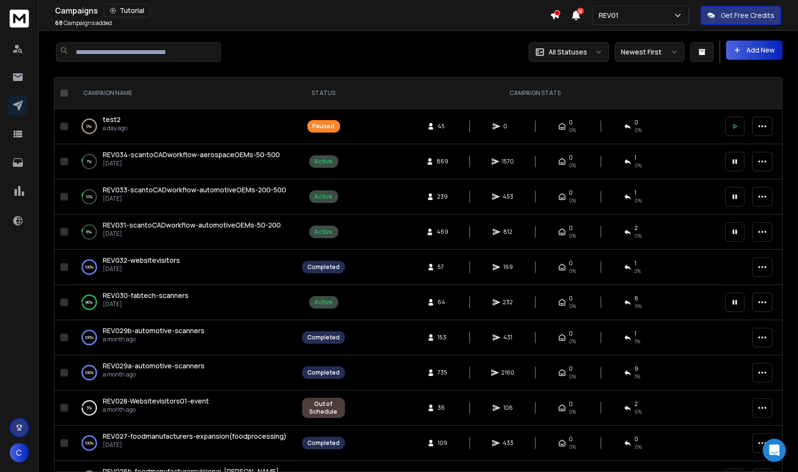
click at [725, 130] on button at bounding box center [734, 126] width 19 height 19
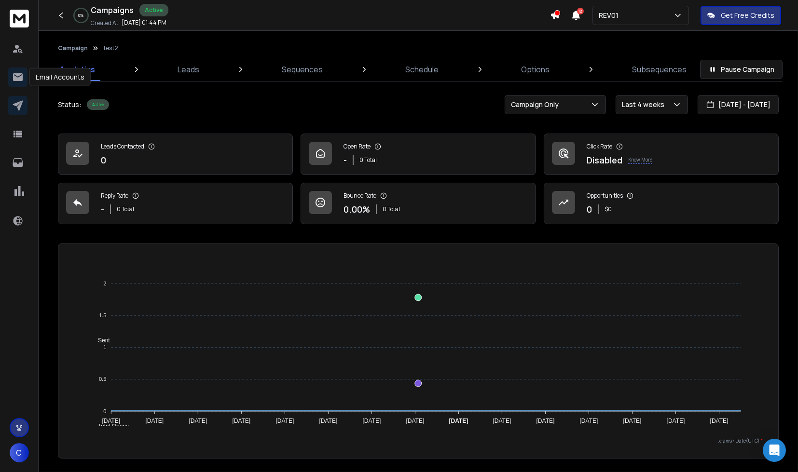
click at [18, 82] on icon at bounding box center [18, 77] width 12 height 12
click at [24, 102] on link at bounding box center [17, 105] width 19 height 19
